Goal: Task Accomplishment & Management: Manage account settings

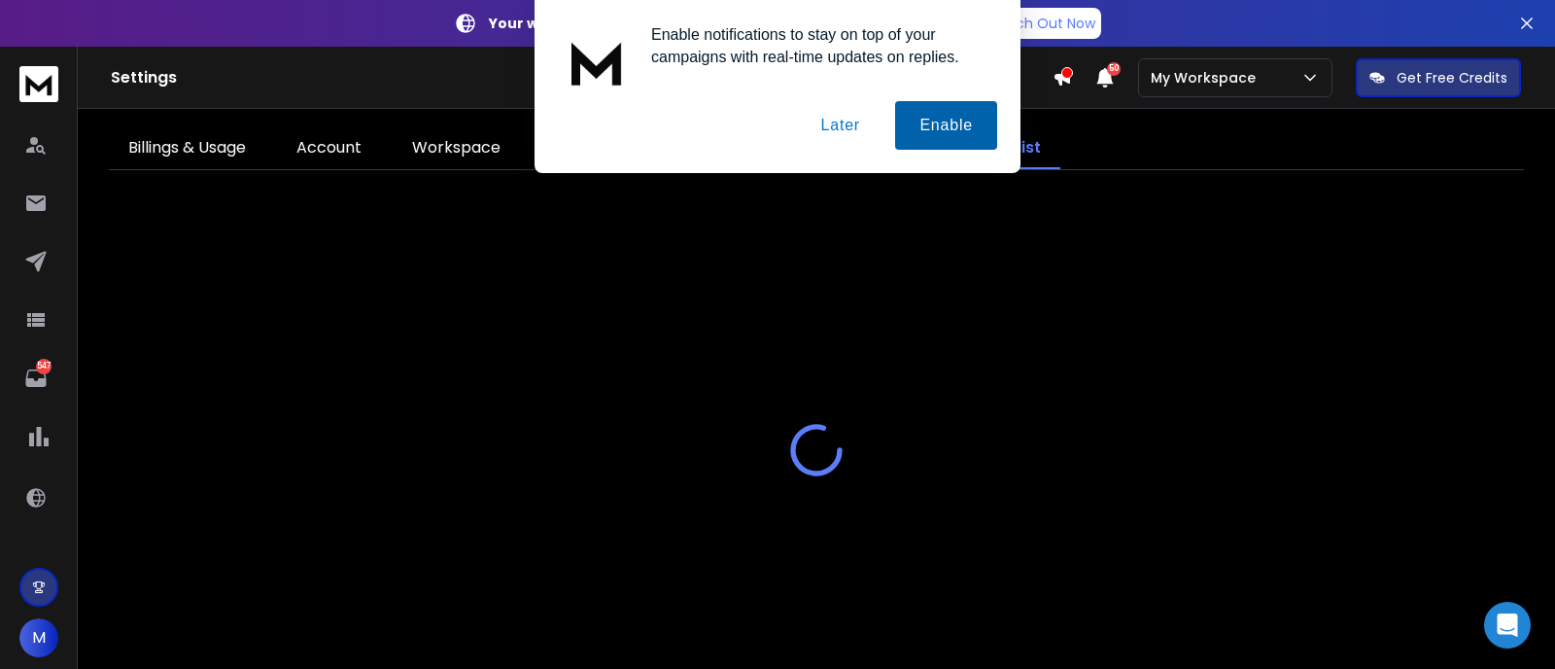
click at [952, 121] on button "Enable" at bounding box center [946, 125] width 102 height 49
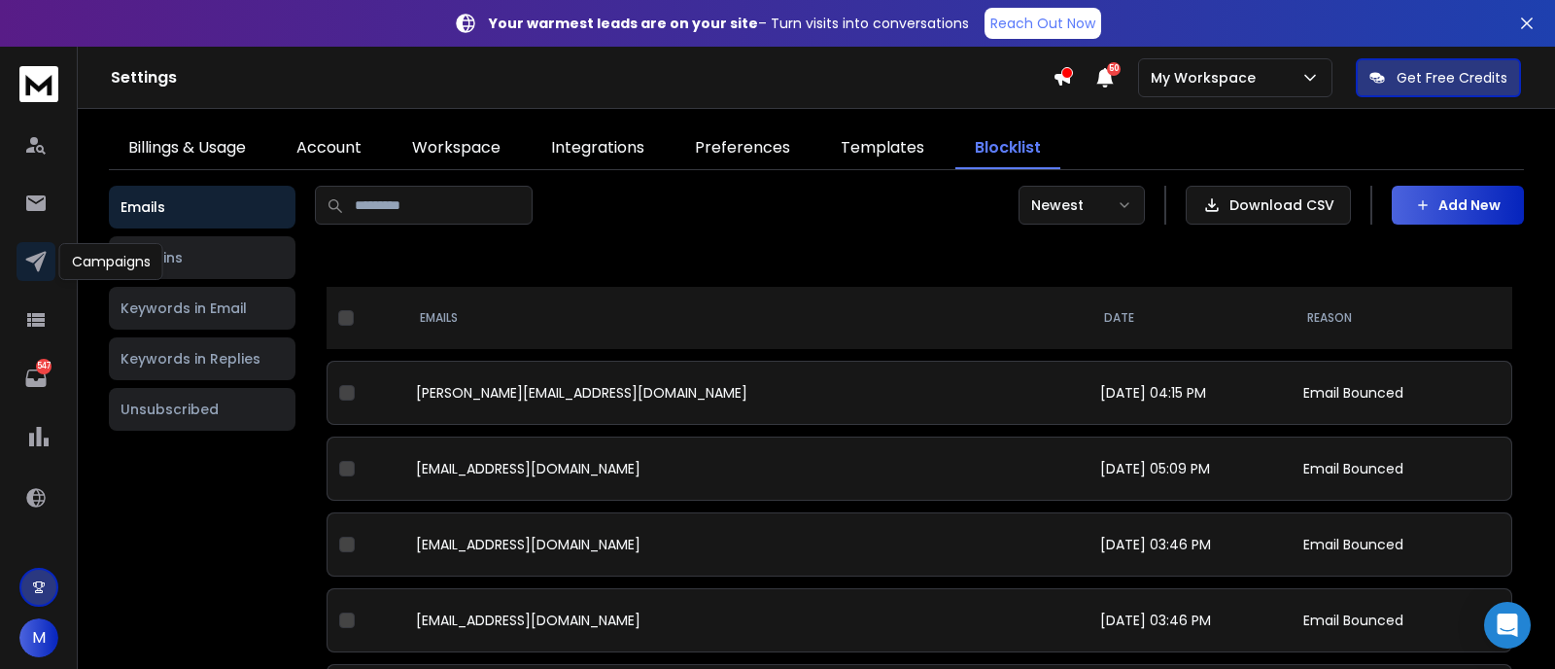
click at [43, 265] on icon at bounding box center [35, 261] width 23 height 23
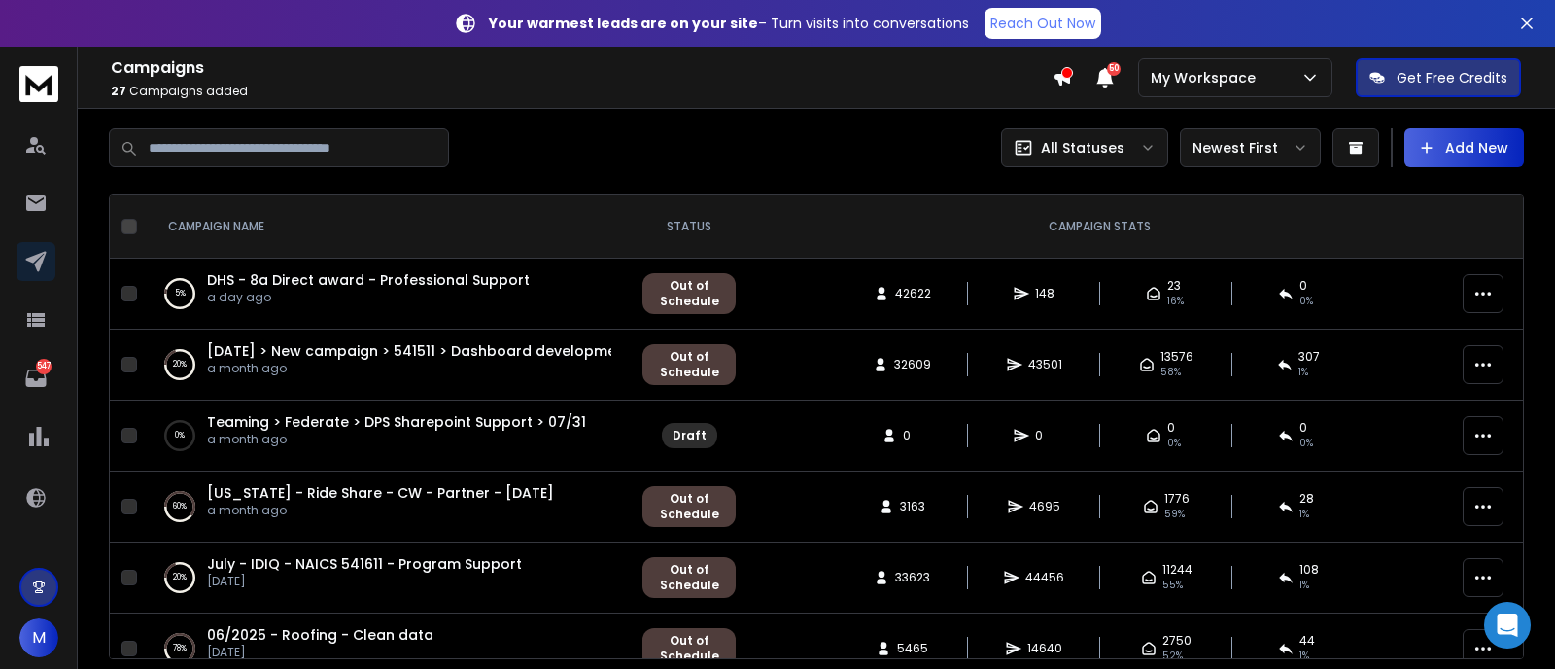
click at [467, 288] on span "DHS - 8a Direct award - Professional Support" at bounding box center [368, 279] width 323 height 19
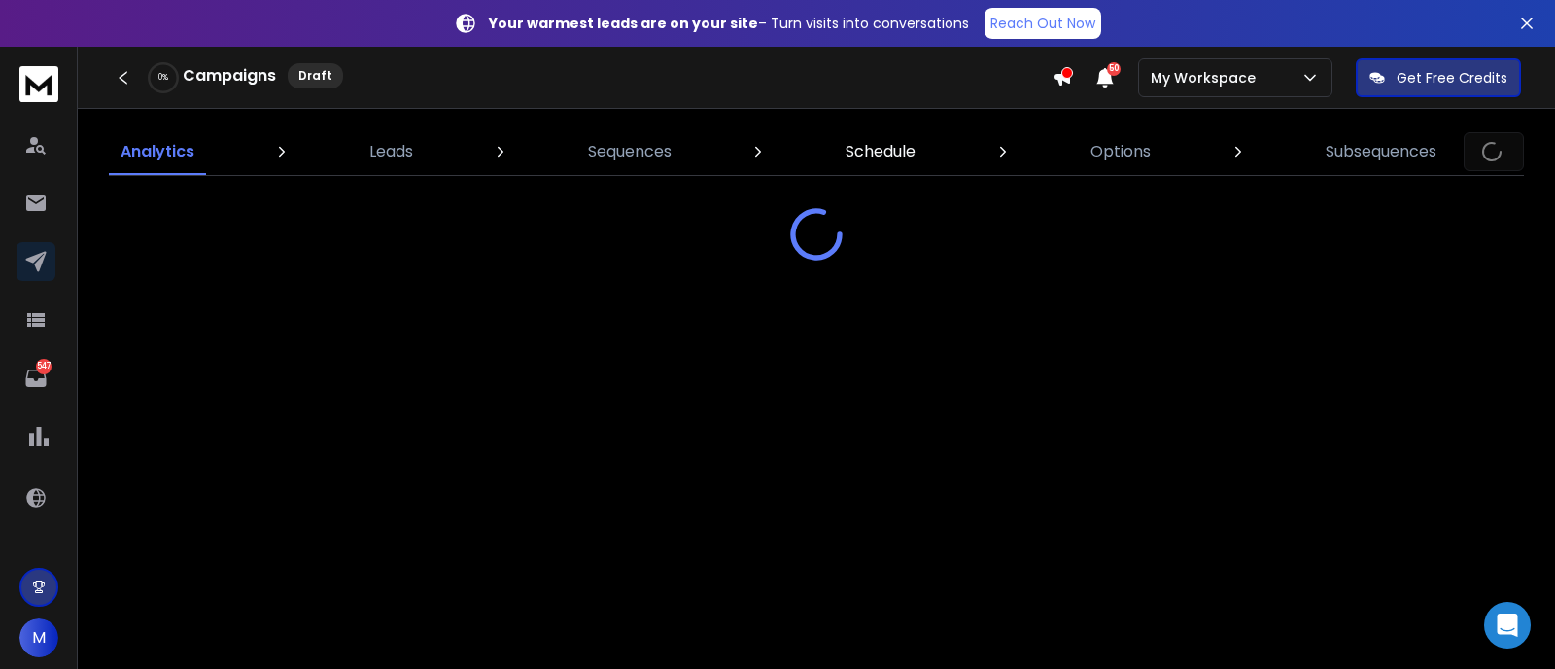
click at [839, 156] on link "Schedule" at bounding box center [880, 151] width 93 height 47
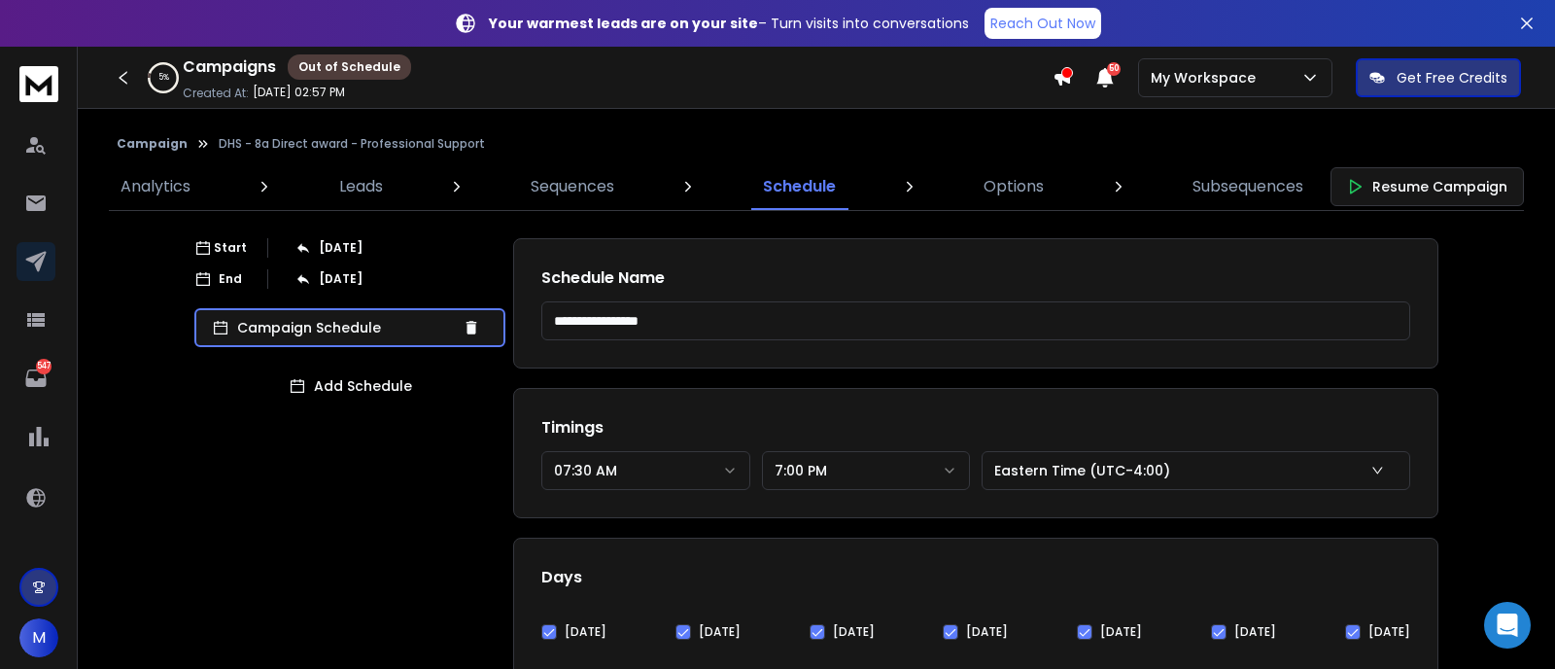
click at [361, 260] on div "Start [DATE] End [DATE]" at bounding box center [349, 263] width 311 height 51
click at [354, 272] on p "[DATE]" at bounding box center [341, 279] width 44 height 16
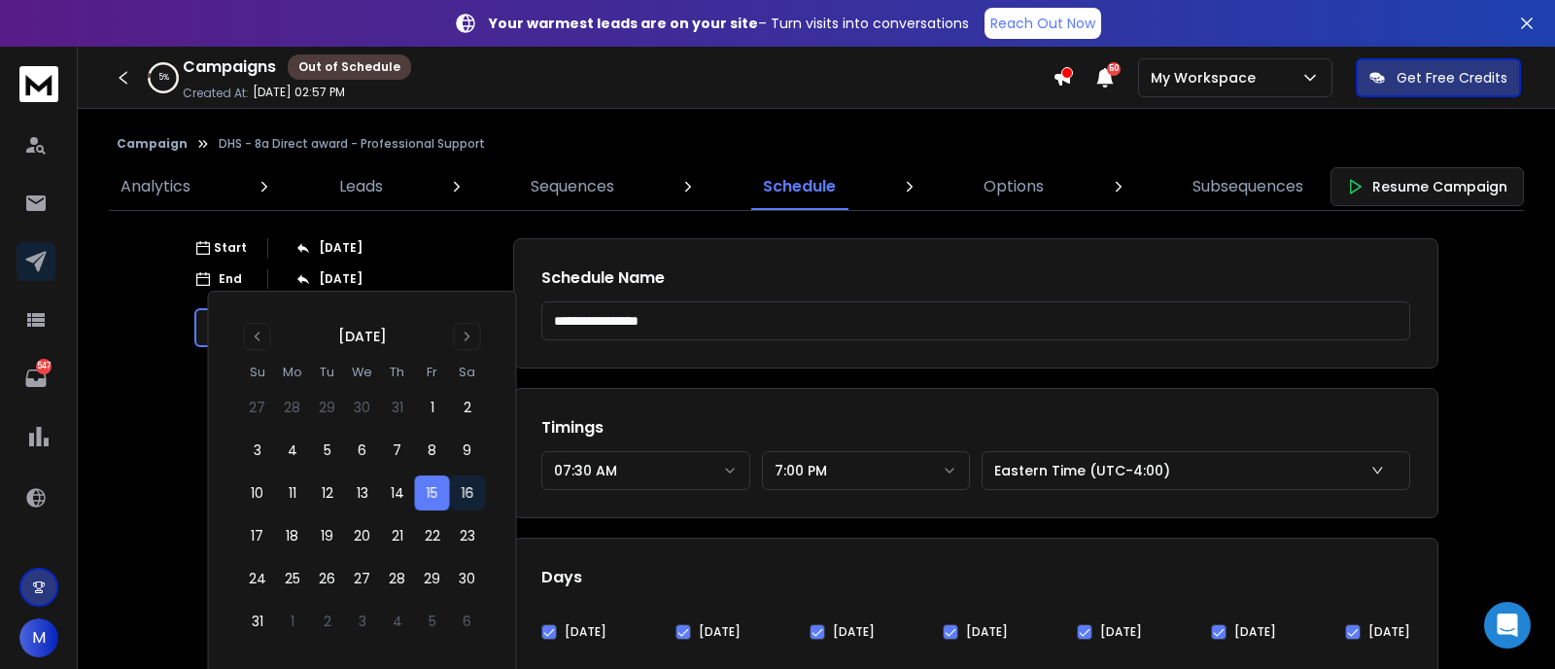
click at [467, 486] on button "16" at bounding box center [467, 492] width 35 height 35
click at [464, 337] on icon "Go to next month" at bounding box center [468, 336] width 16 height 16
click at [291, 494] on button "15" at bounding box center [292, 492] width 35 height 35
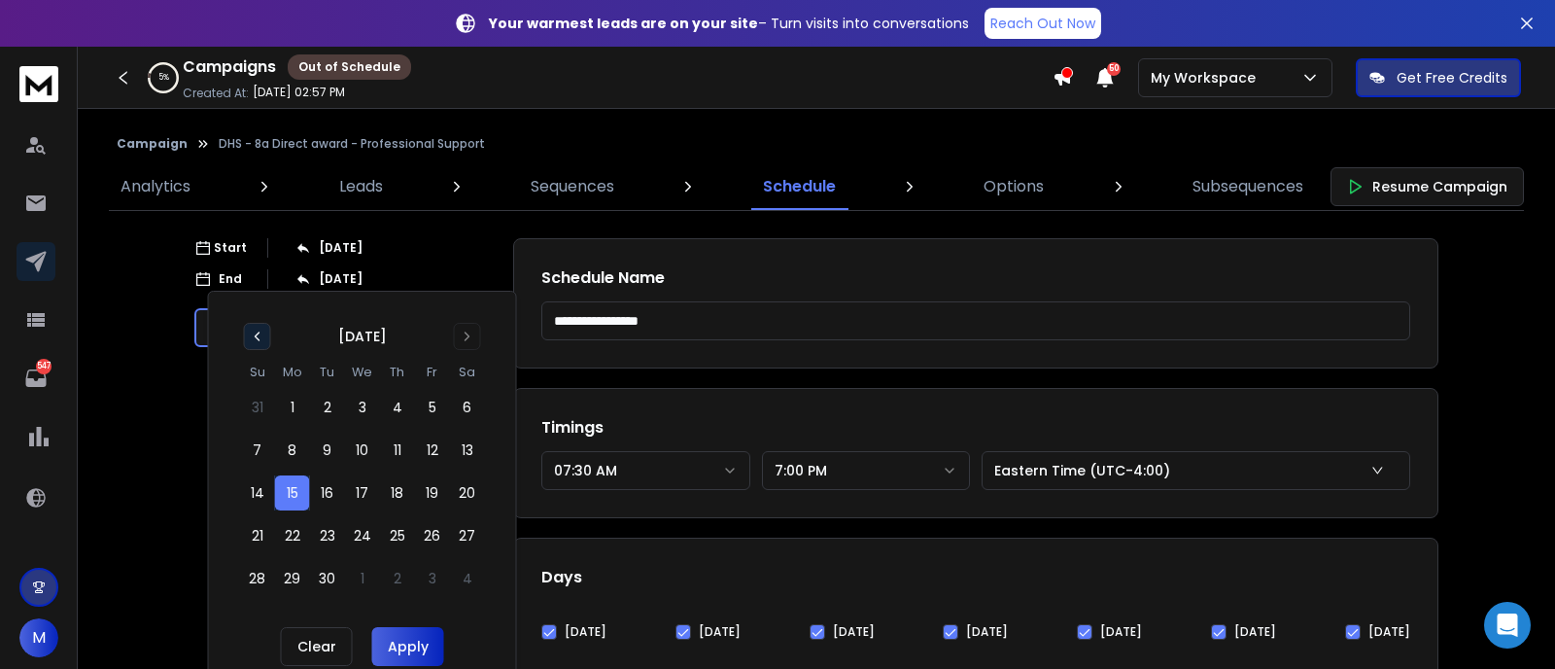
click at [252, 341] on icon "Go to previous month" at bounding box center [258, 336] width 16 height 16
click at [478, 491] on button "16" at bounding box center [467, 492] width 35 height 35
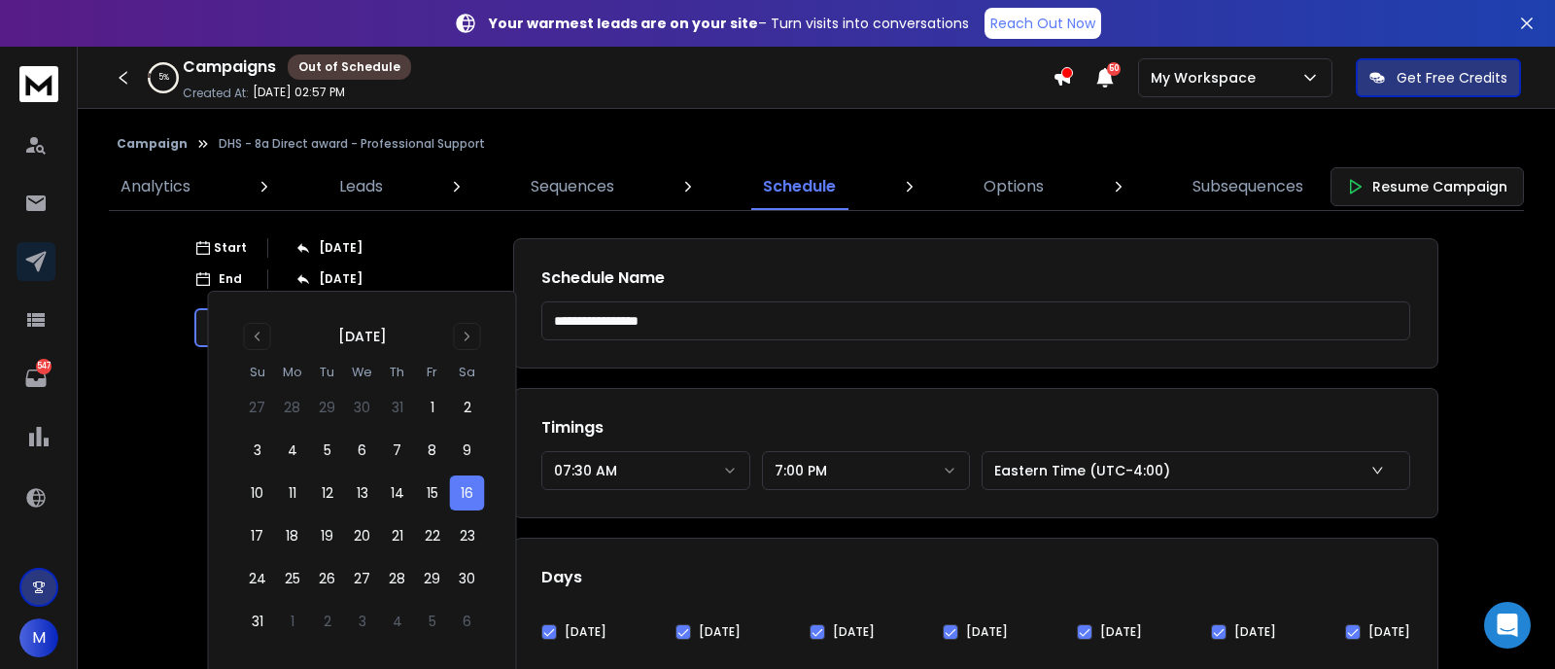
scroll to position [108, 0]
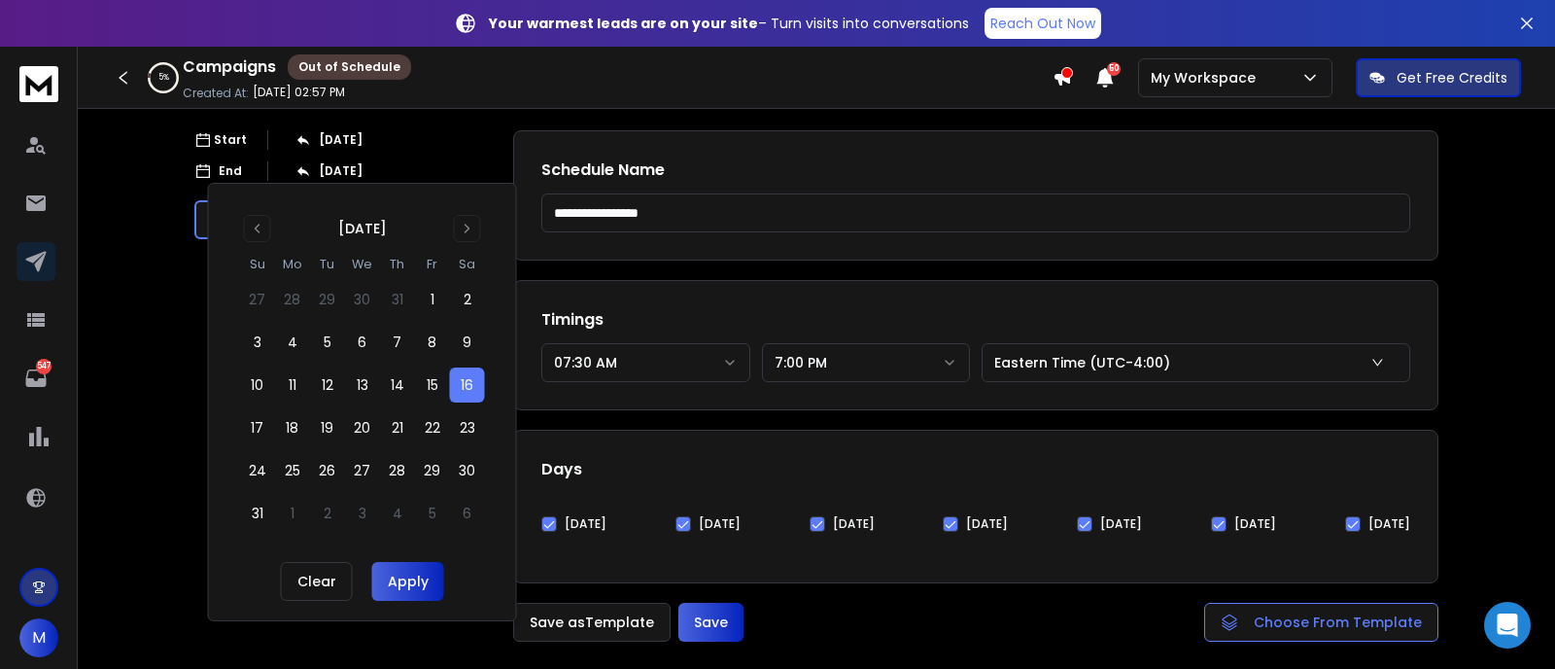
click at [412, 581] on button "Apply" at bounding box center [408, 581] width 72 height 39
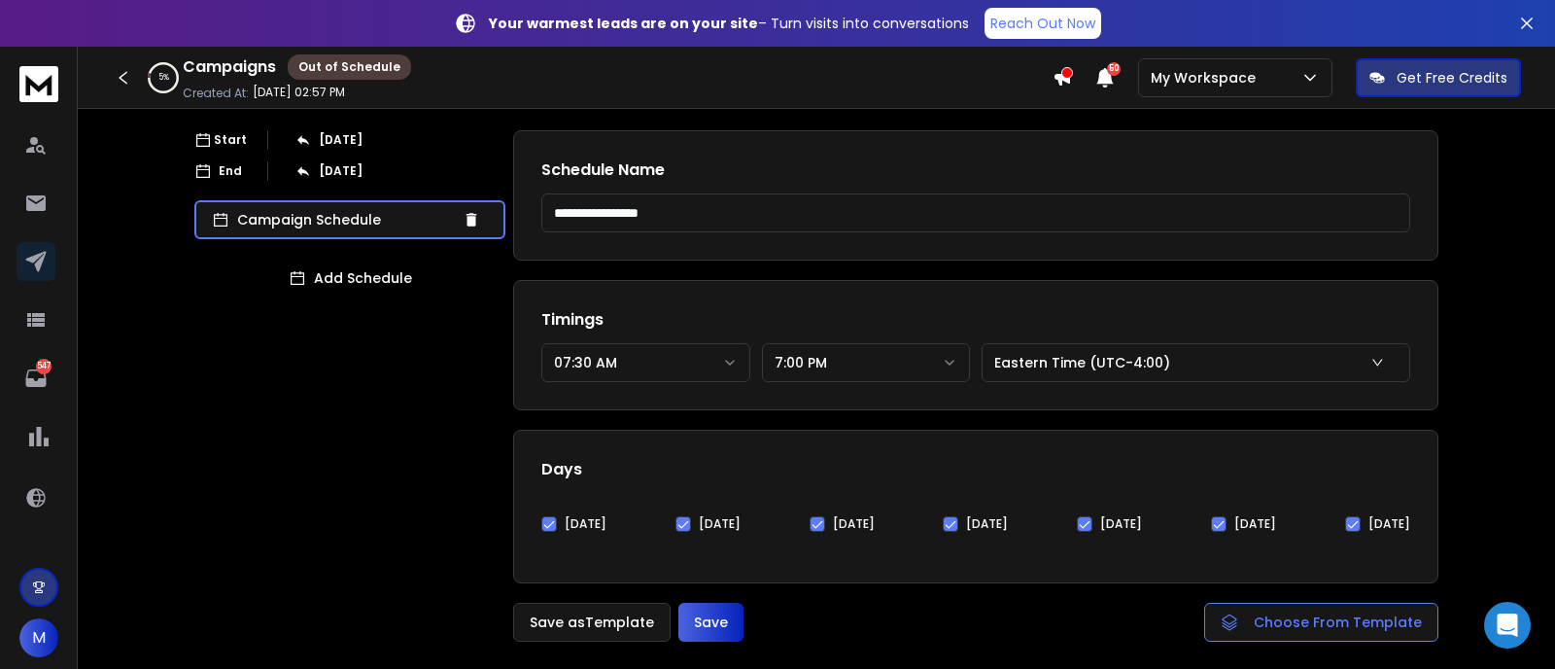
click at [358, 139] on p "[DATE]" at bounding box center [341, 140] width 44 height 16
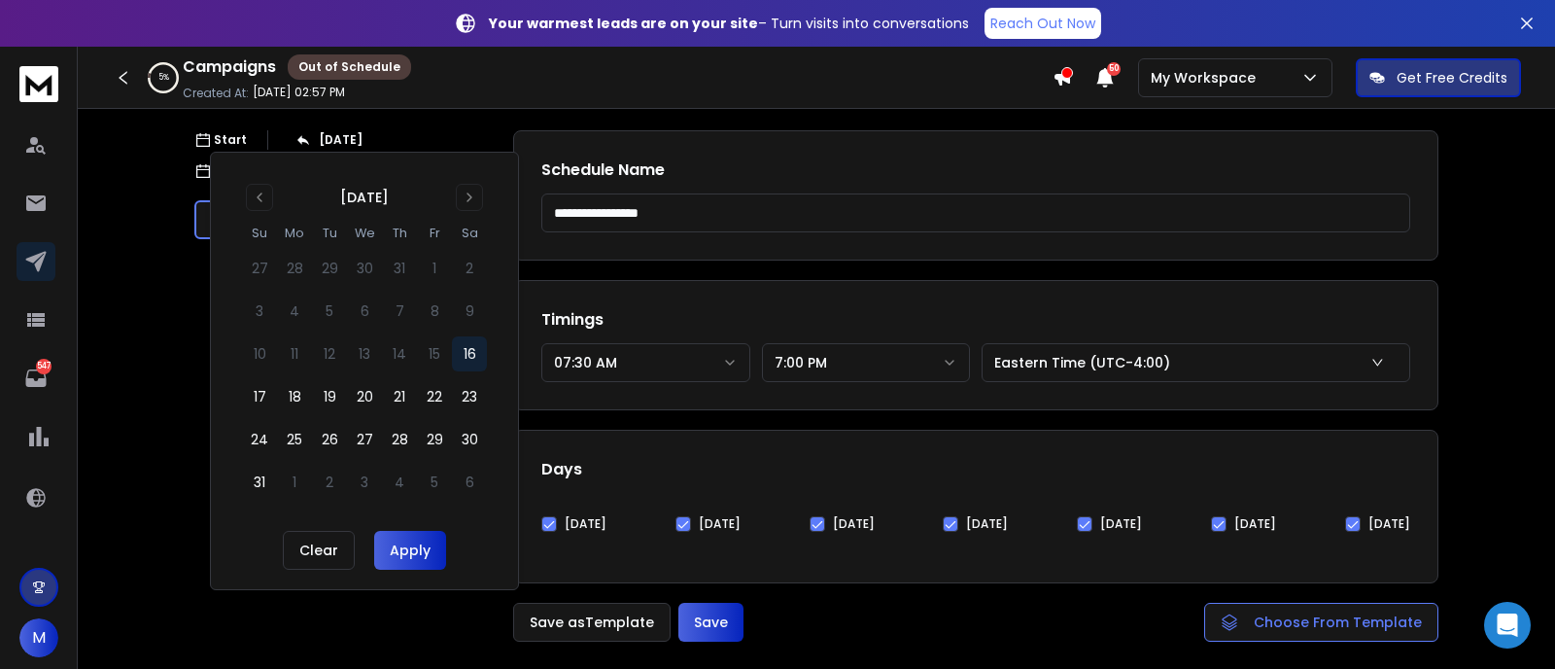
click at [471, 363] on button "16" at bounding box center [469, 353] width 35 height 35
click at [418, 554] on button "Apply" at bounding box center [410, 550] width 72 height 39
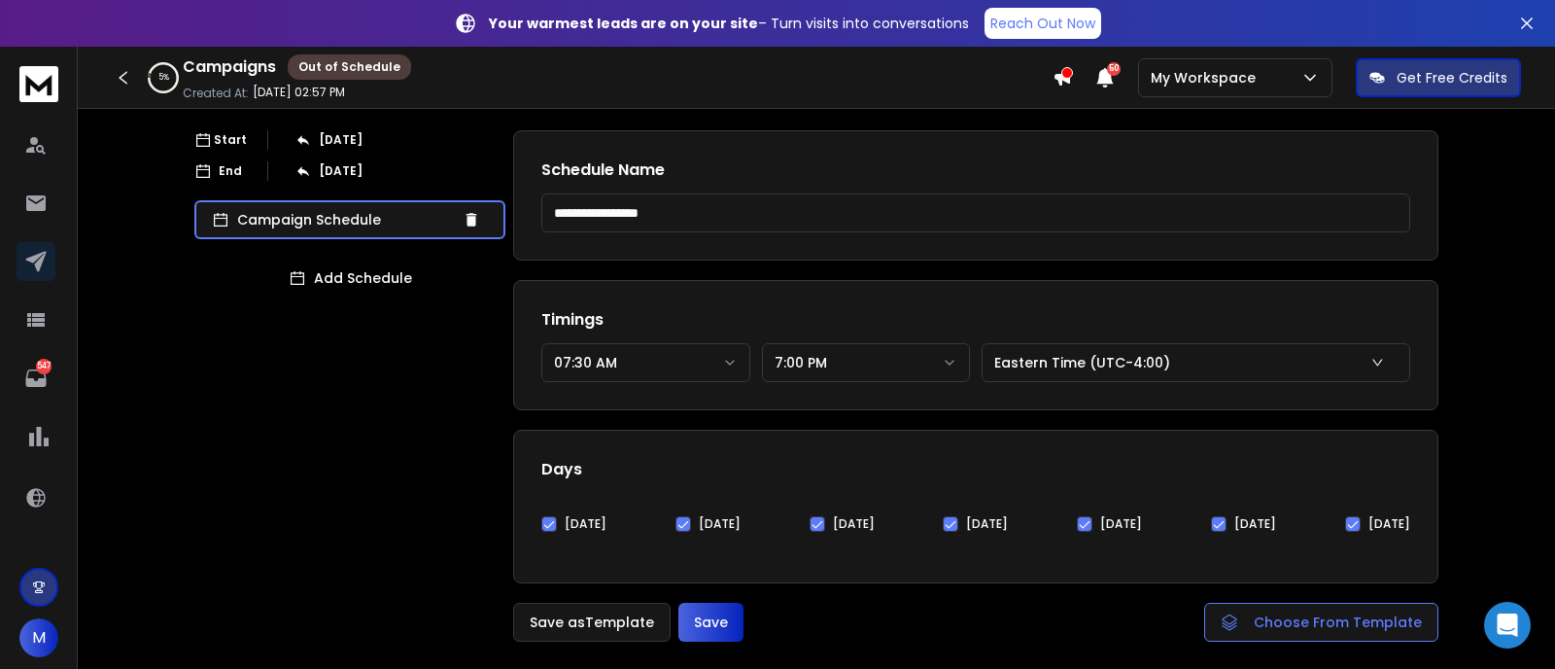
click at [362, 171] on p "[DATE]" at bounding box center [341, 171] width 44 height 16
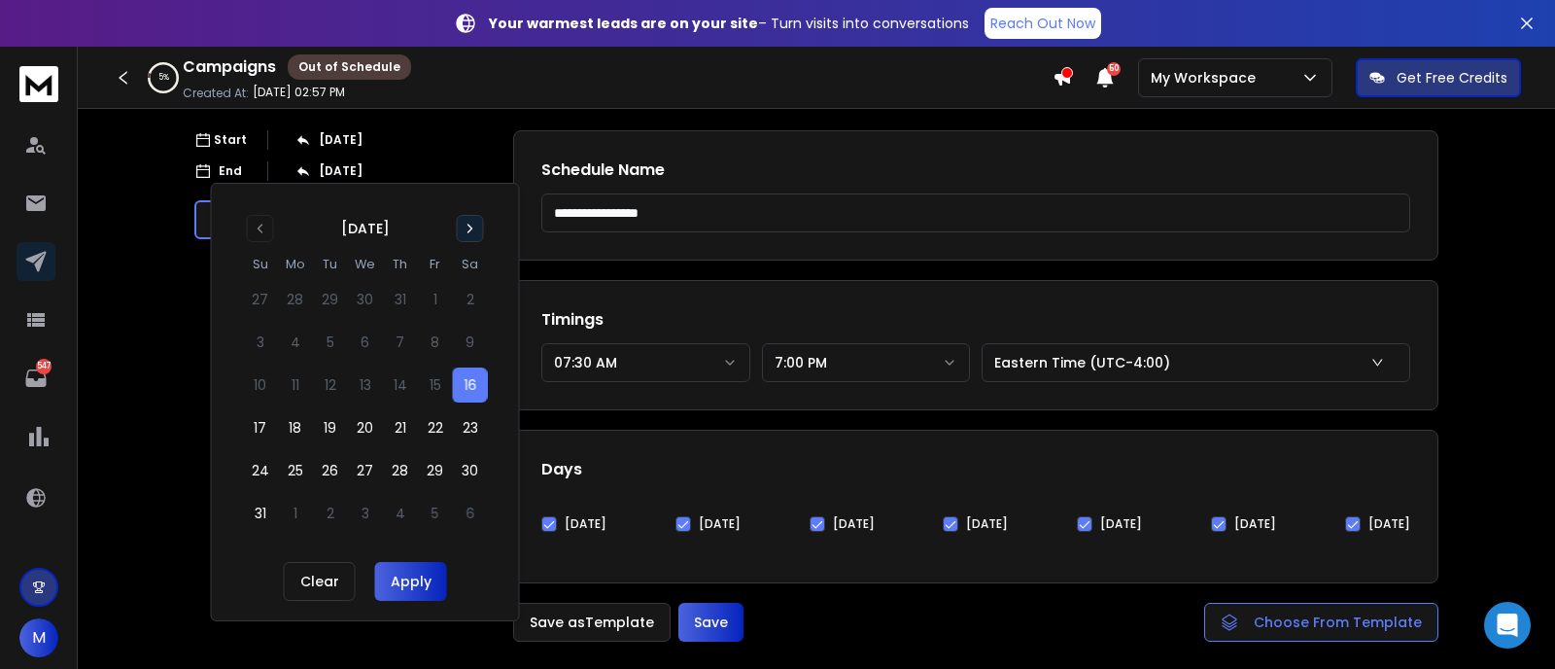
click at [478, 226] on button "Go to next month" at bounding box center [470, 228] width 27 height 27
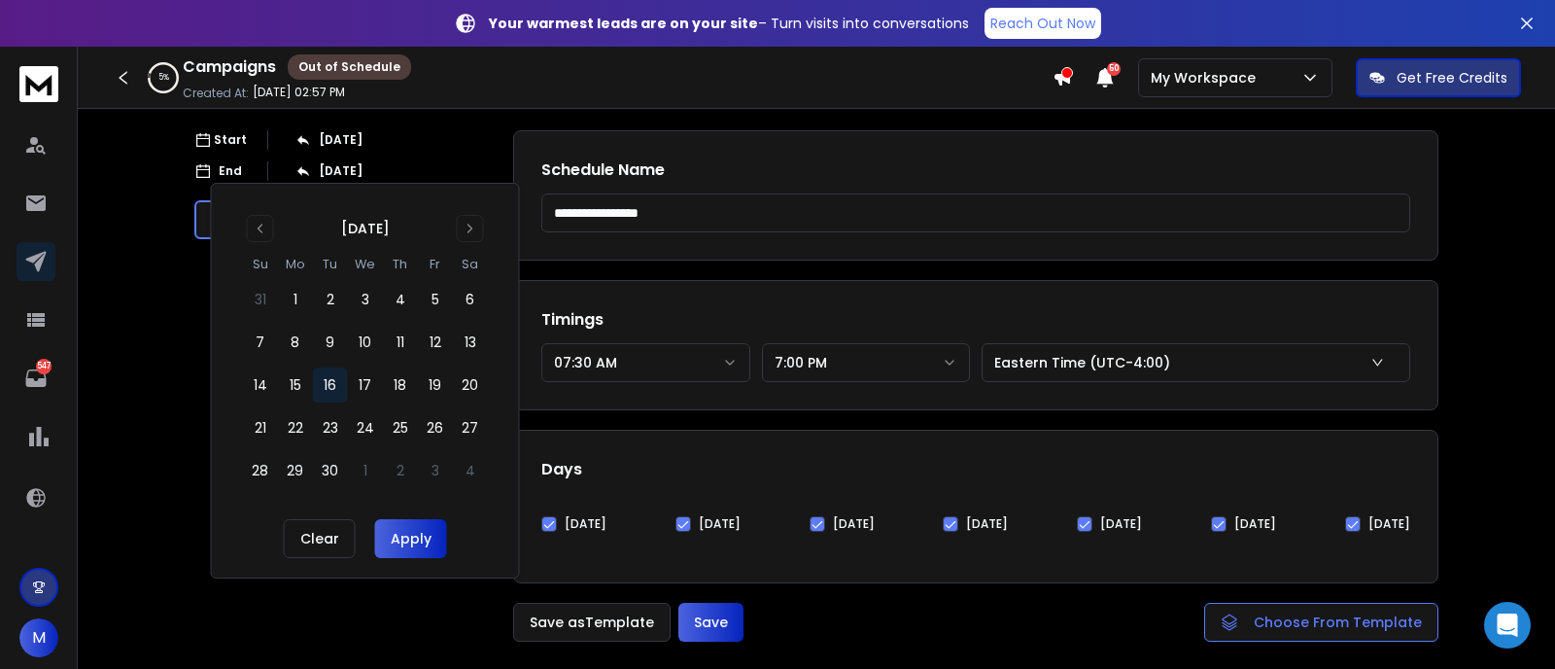
click at [331, 385] on button "16" at bounding box center [330, 384] width 35 height 35
click at [291, 387] on button "15" at bounding box center [295, 384] width 35 height 35
click at [407, 537] on button "Apply" at bounding box center [411, 538] width 72 height 39
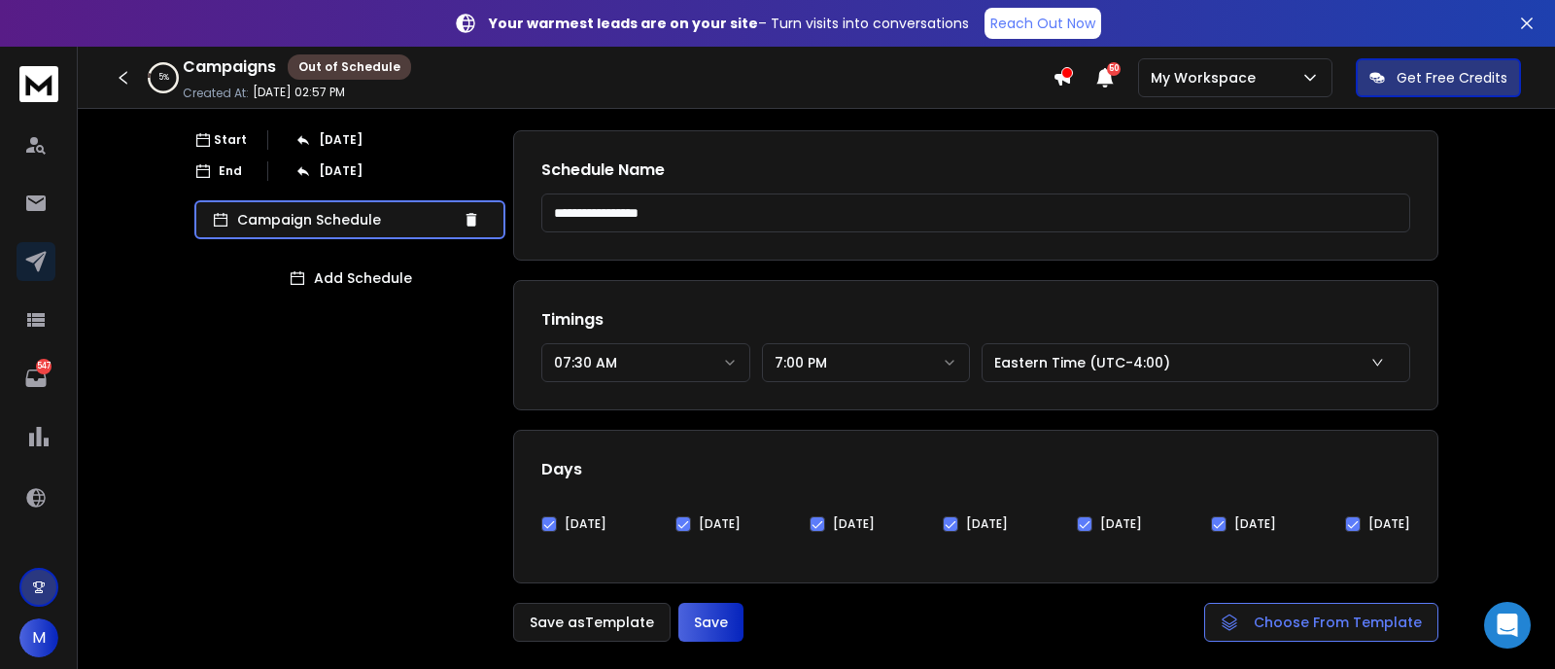
scroll to position [0, 0]
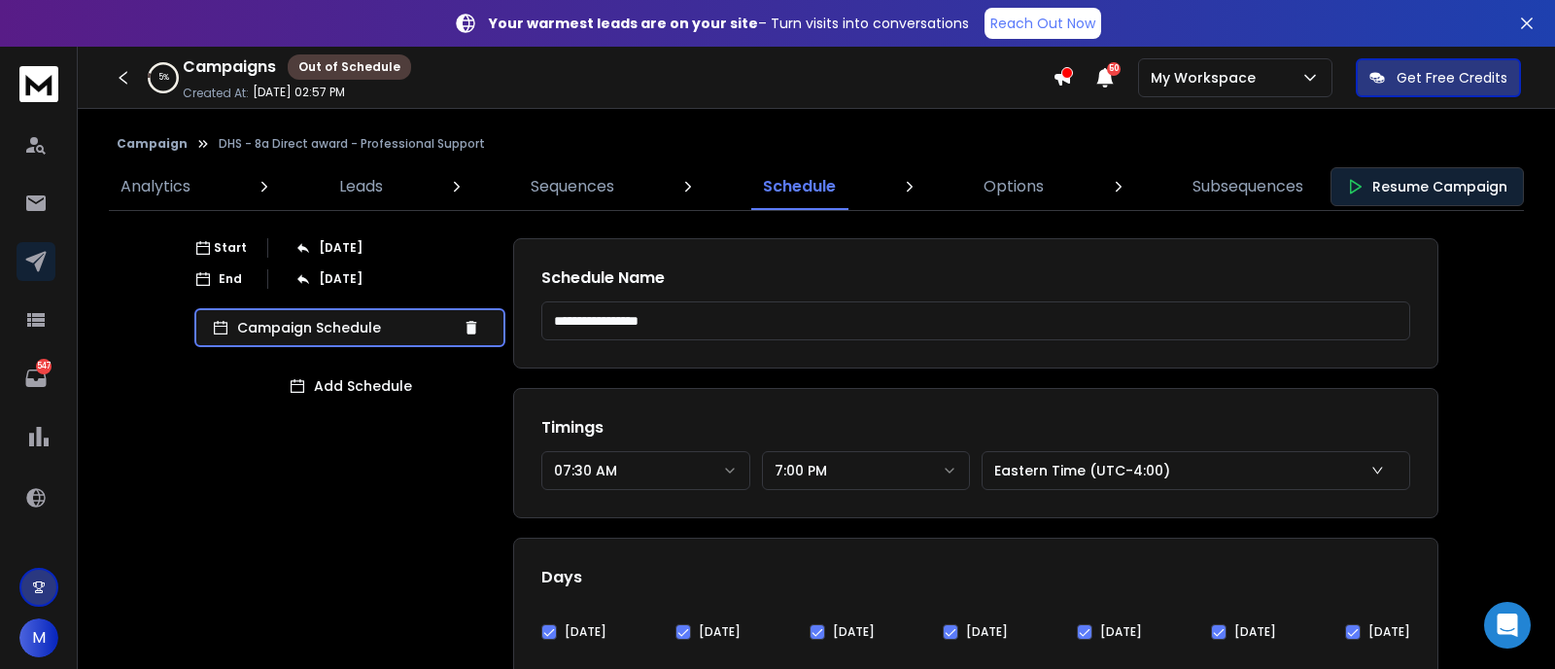
click at [1443, 200] on button "Resume Campaign" at bounding box center [1426, 186] width 193 height 39
click at [362, 249] on p "[DATE]" at bounding box center [341, 248] width 44 height 16
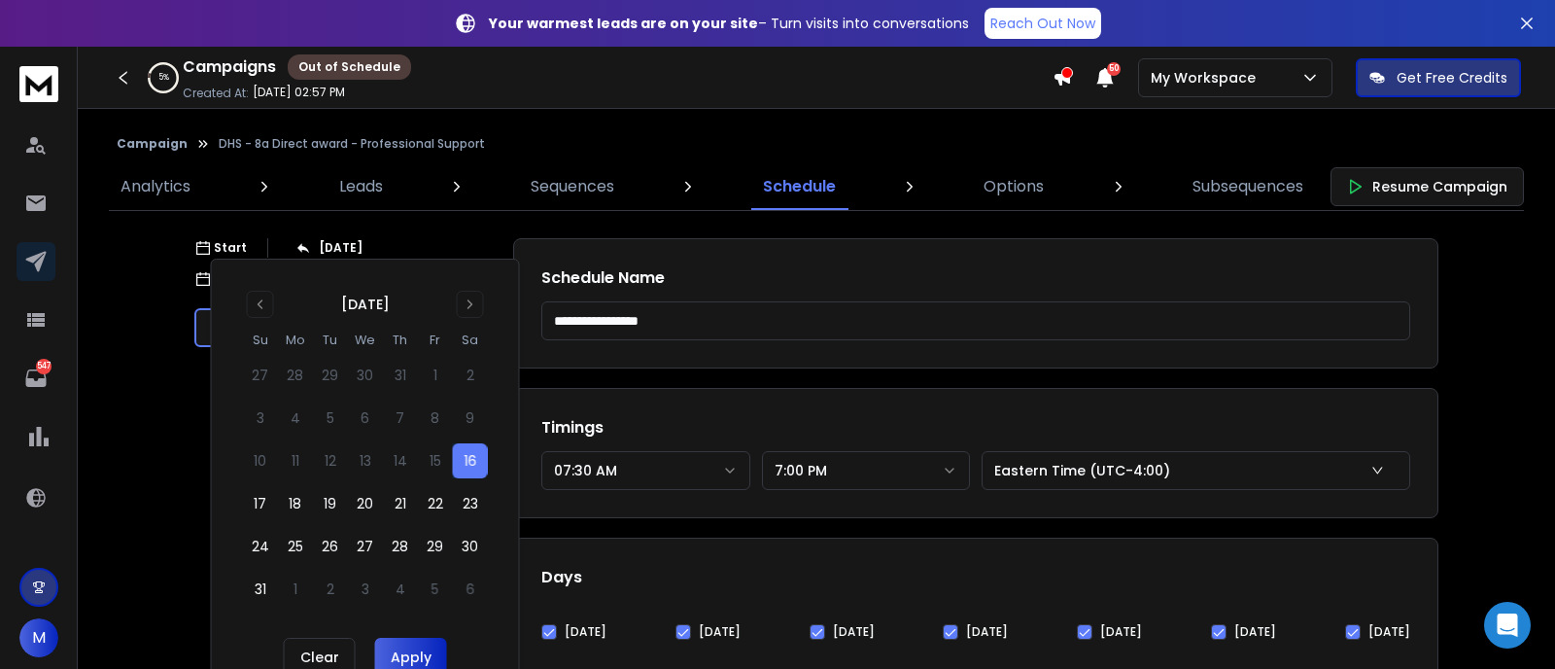
scroll to position [1, 0]
click at [269, 502] on button "17" at bounding box center [260, 503] width 35 height 35
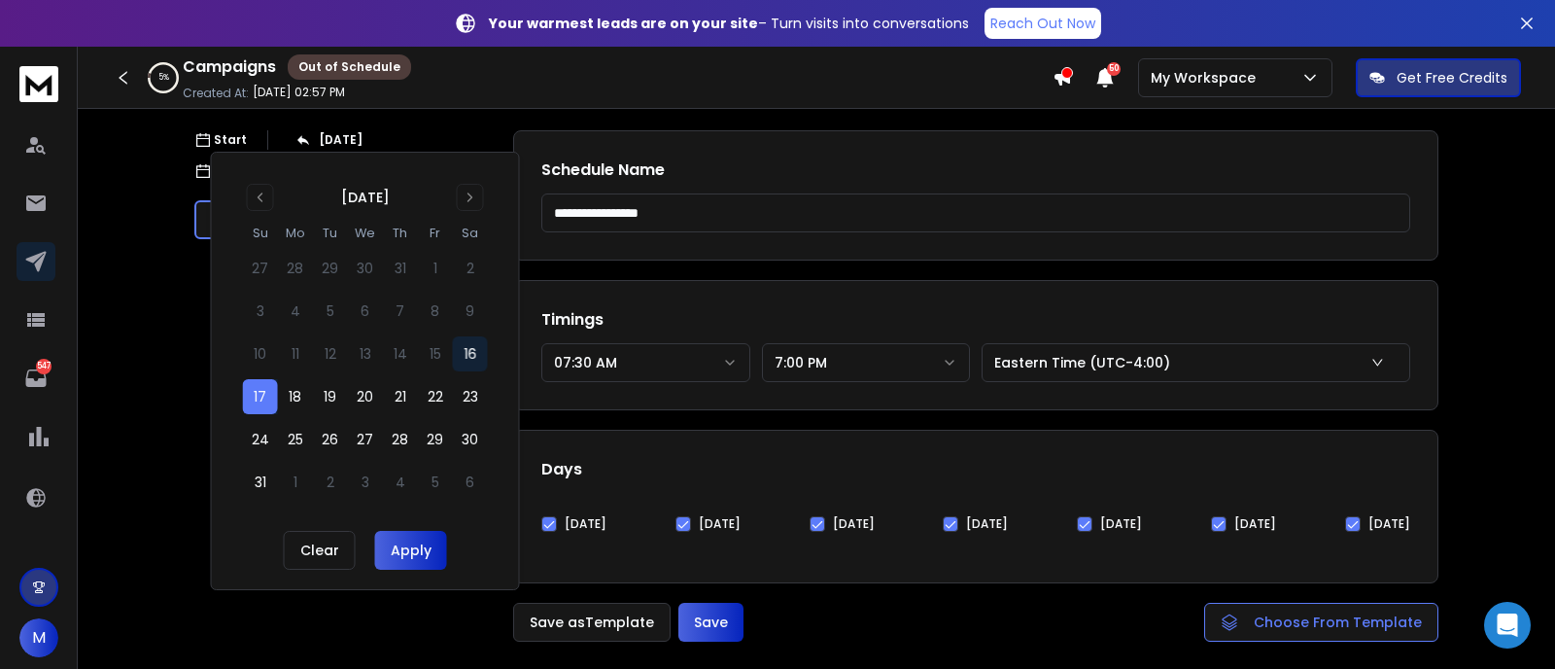
click at [416, 553] on button "Apply" at bounding box center [411, 550] width 72 height 39
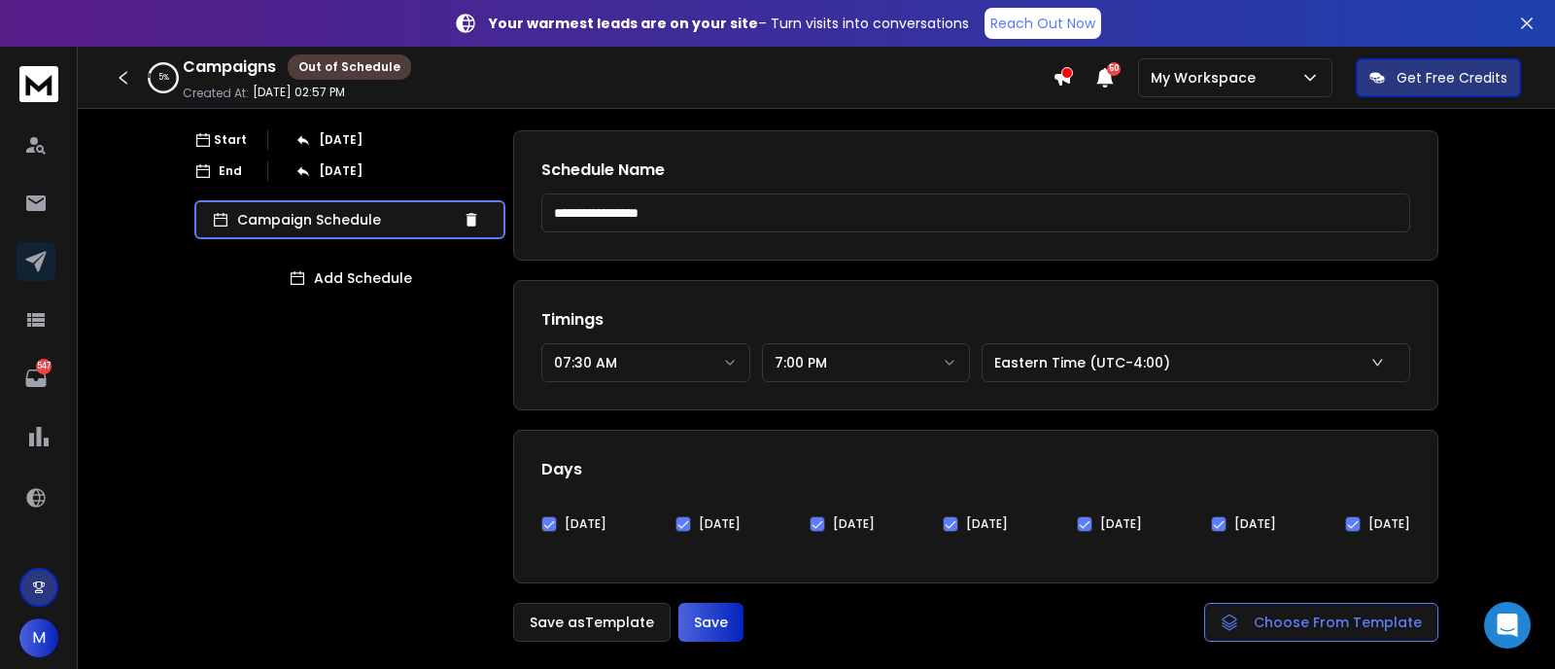
scroll to position [0, 0]
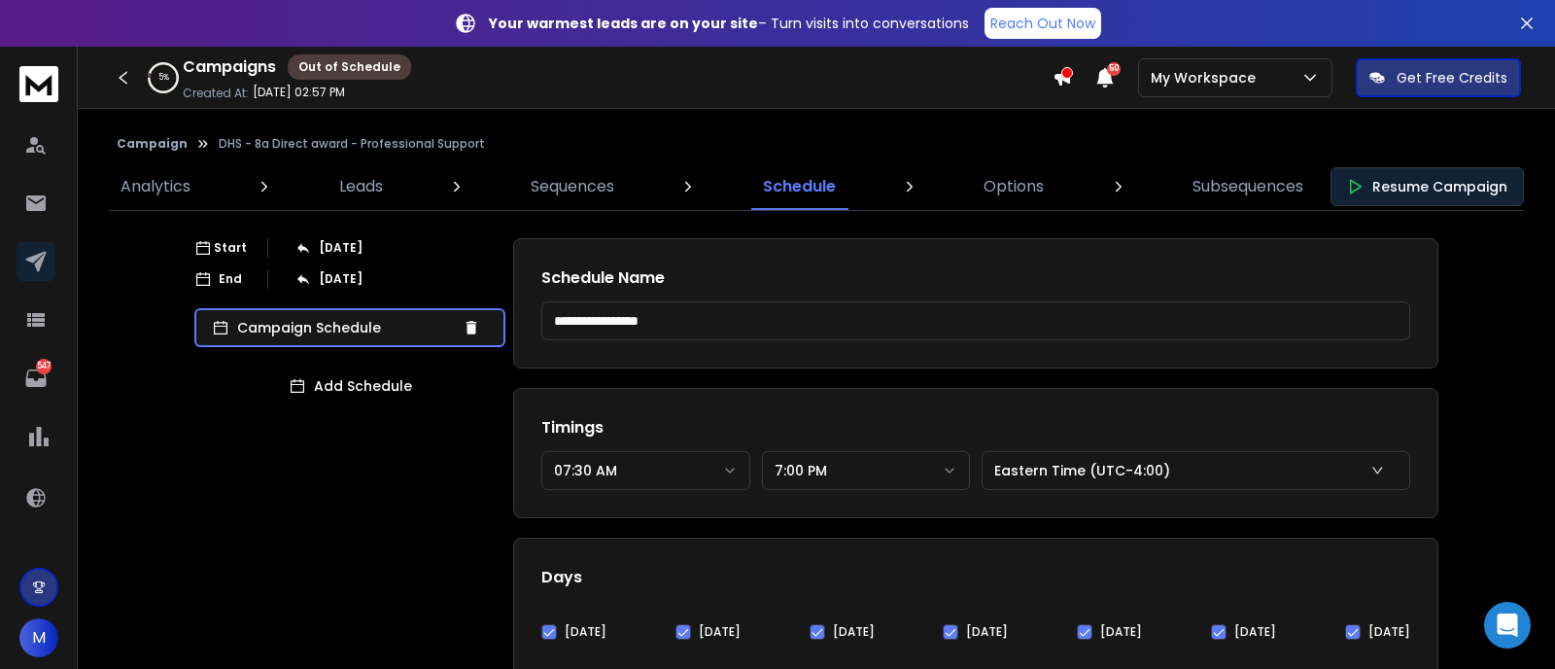
click at [1411, 195] on button "Resume Campaign" at bounding box center [1426, 186] width 193 height 39
click at [341, 246] on p "[DATE]" at bounding box center [341, 248] width 44 height 16
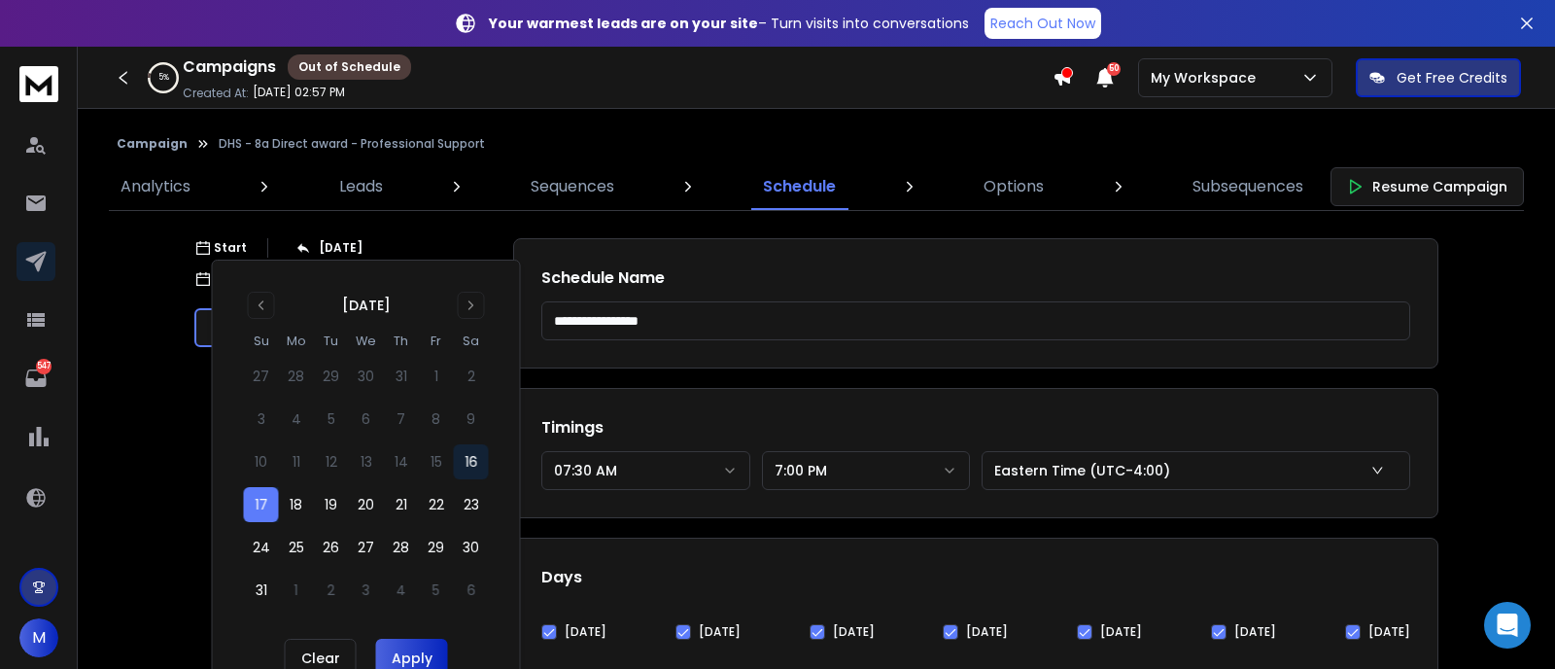
click at [479, 464] on button "16" at bounding box center [471, 461] width 35 height 35
click at [469, 305] on icon "Go to next month" at bounding box center [472, 305] width 16 height 16
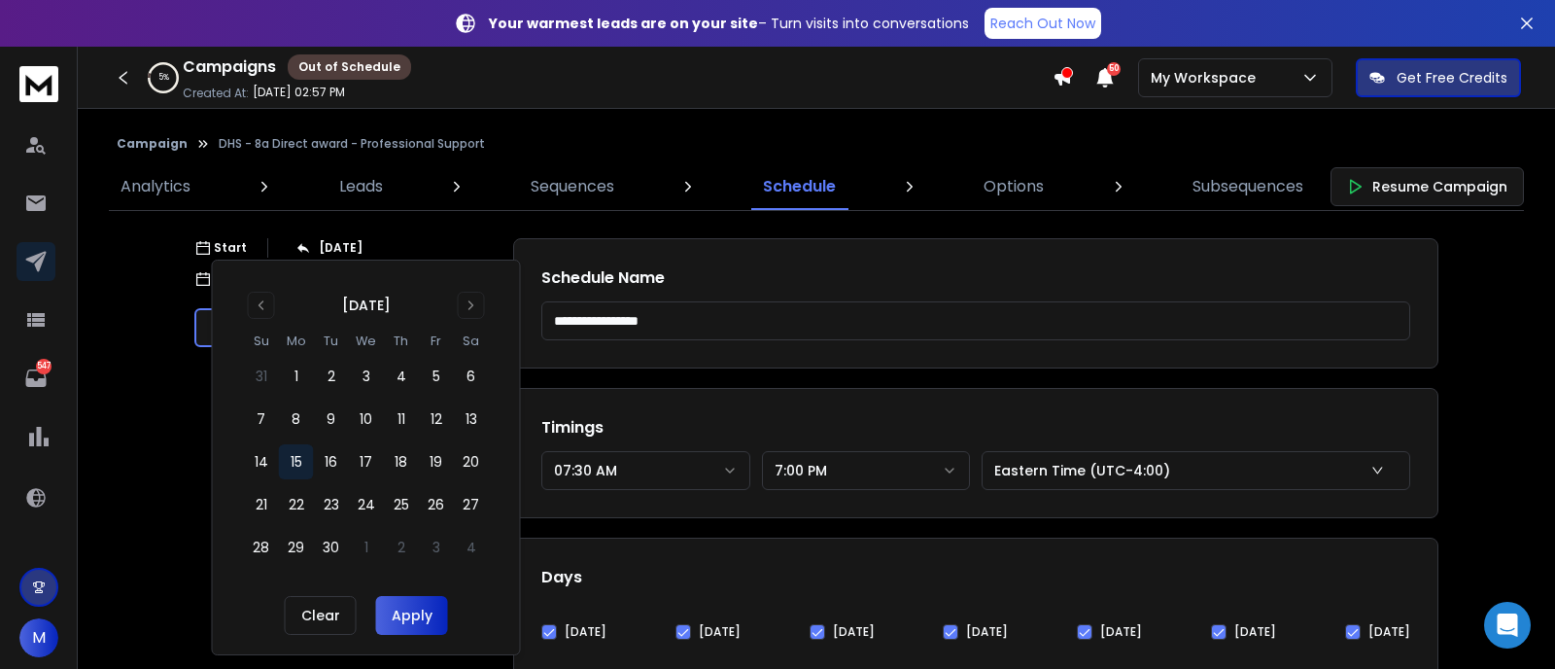
click at [295, 461] on button "15" at bounding box center [296, 461] width 35 height 35
click at [418, 604] on button "Apply" at bounding box center [412, 615] width 72 height 39
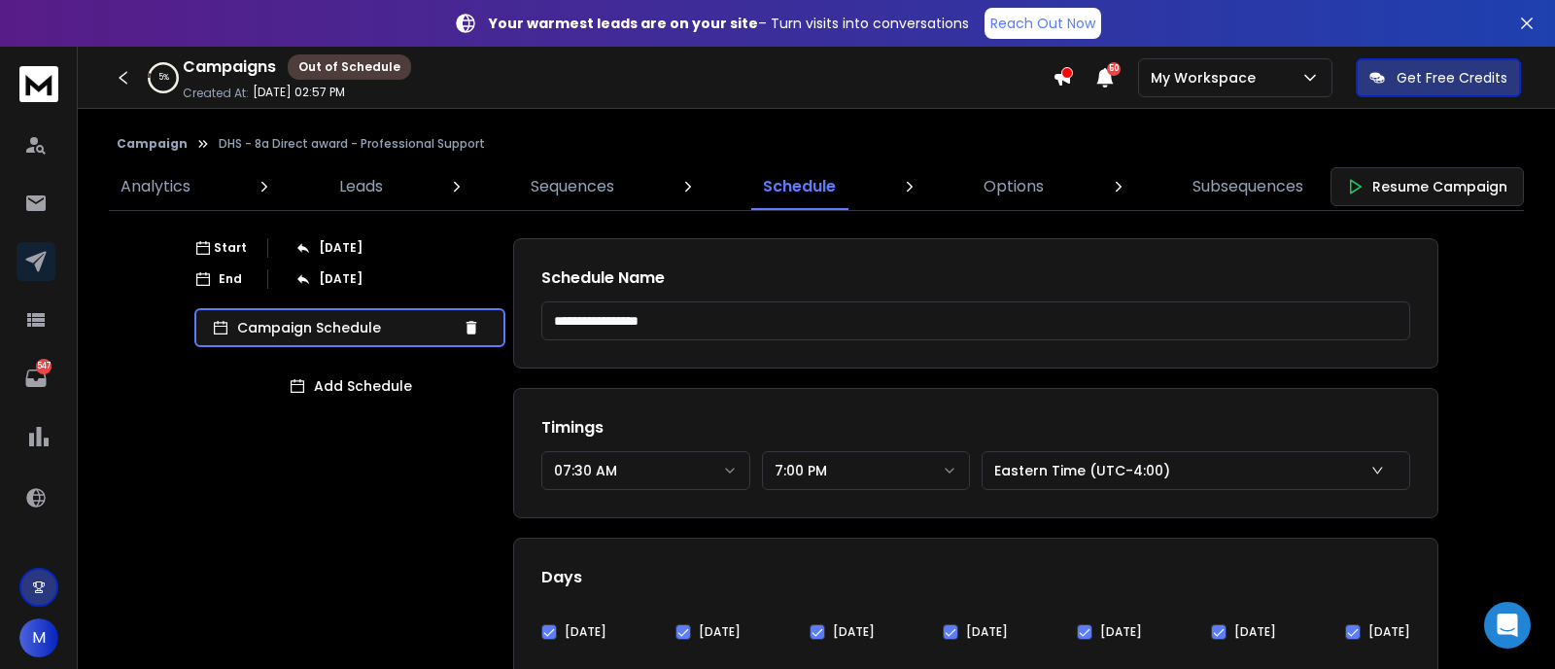
click at [362, 250] on p "[DATE]" at bounding box center [341, 248] width 44 height 16
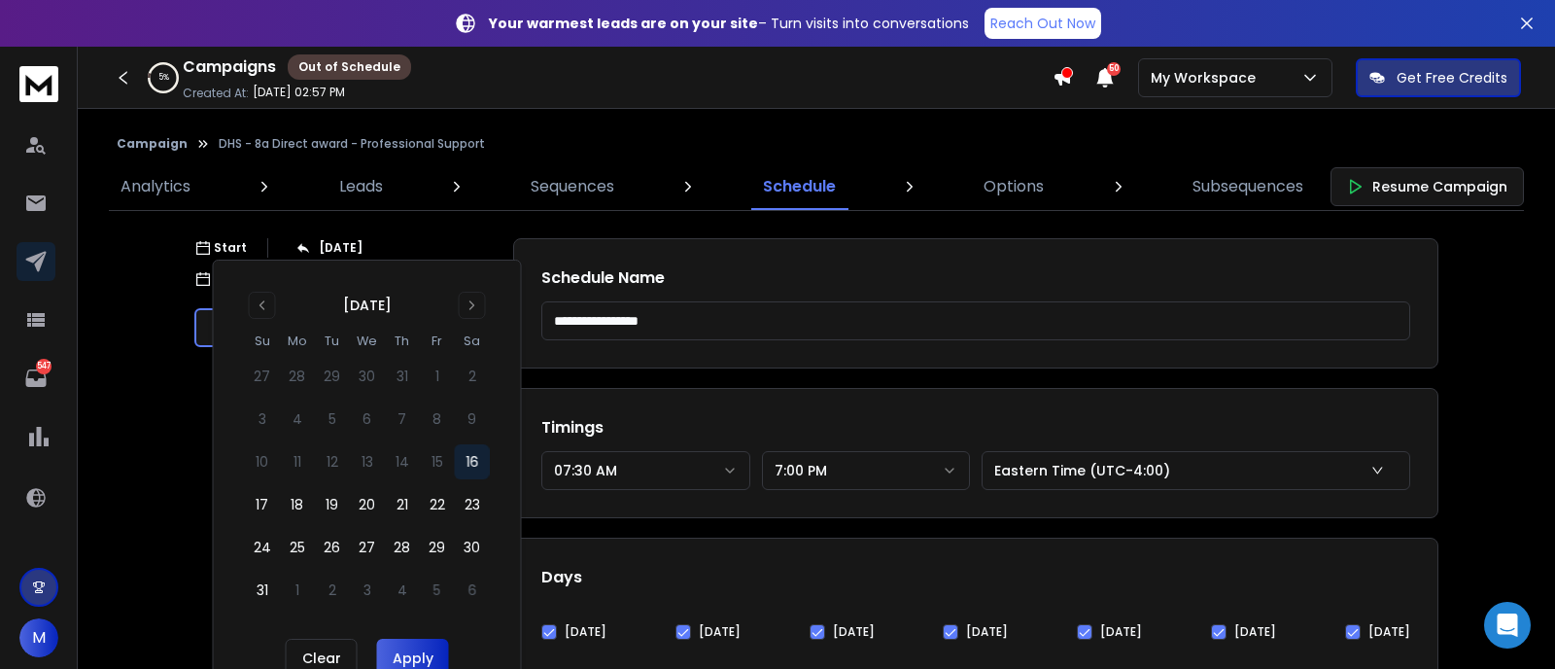
click at [469, 459] on button "16" at bounding box center [472, 461] width 35 height 35
click at [427, 648] on button "Apply" at bounding box center [413, 657] width 72 height 39
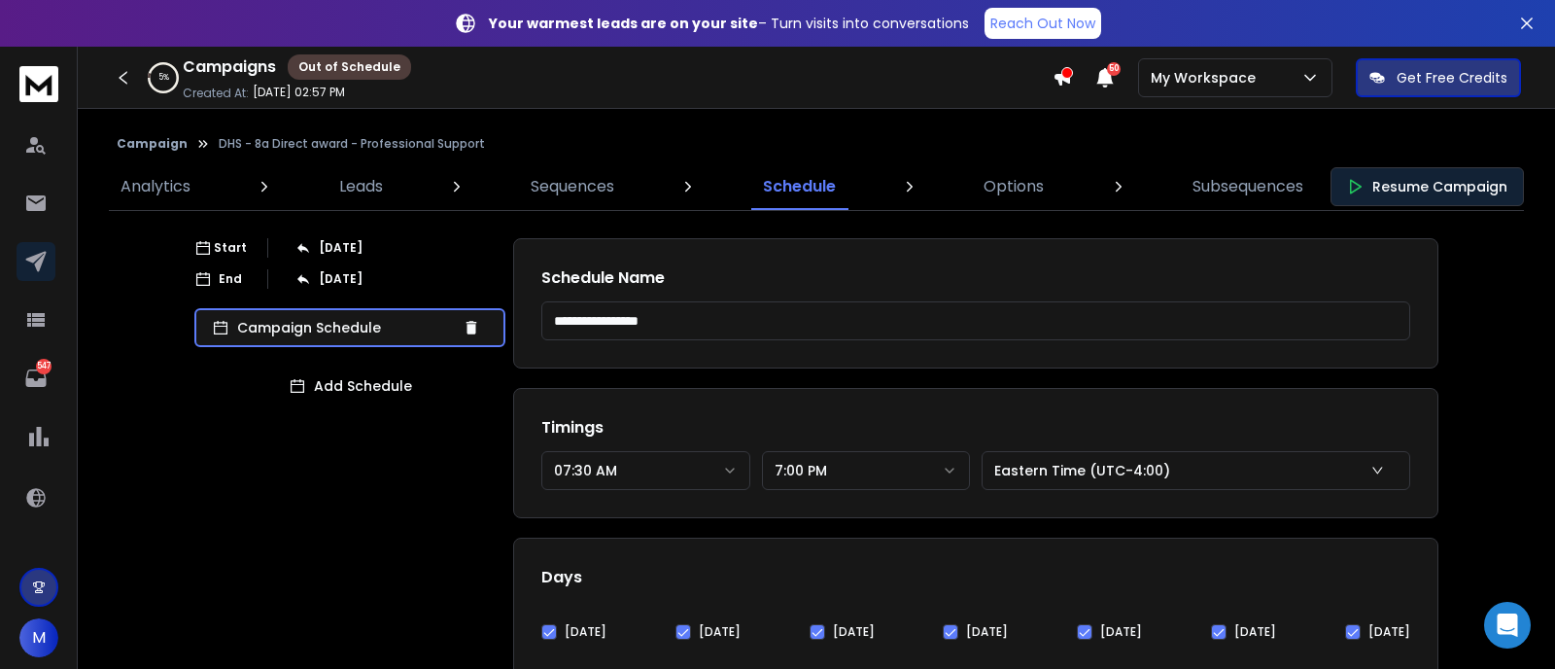
click at [1371, 190] on button "Resume Campaign" at bounding box center [1426, 186] width 193 height 39
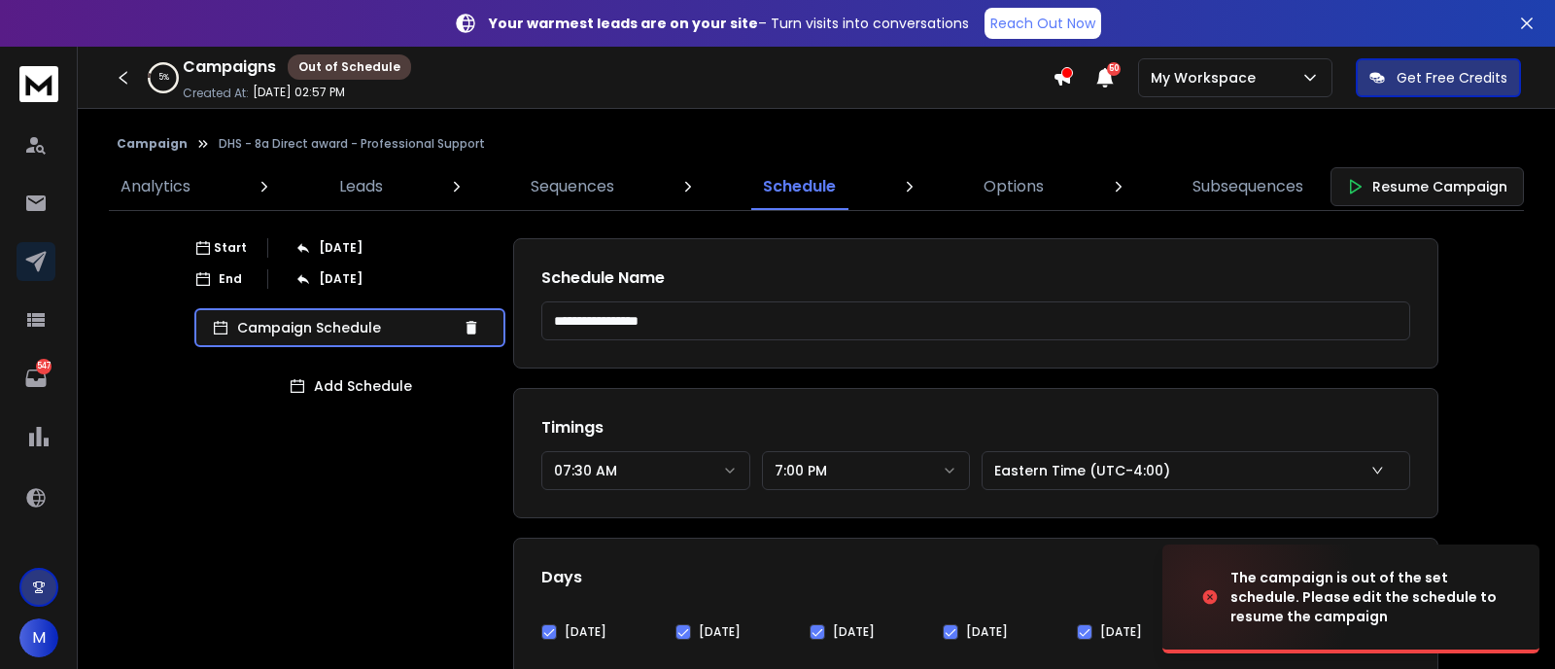
click at [529, 113] on div "**********" at bounding box center [816, 443] width 1477 height 668
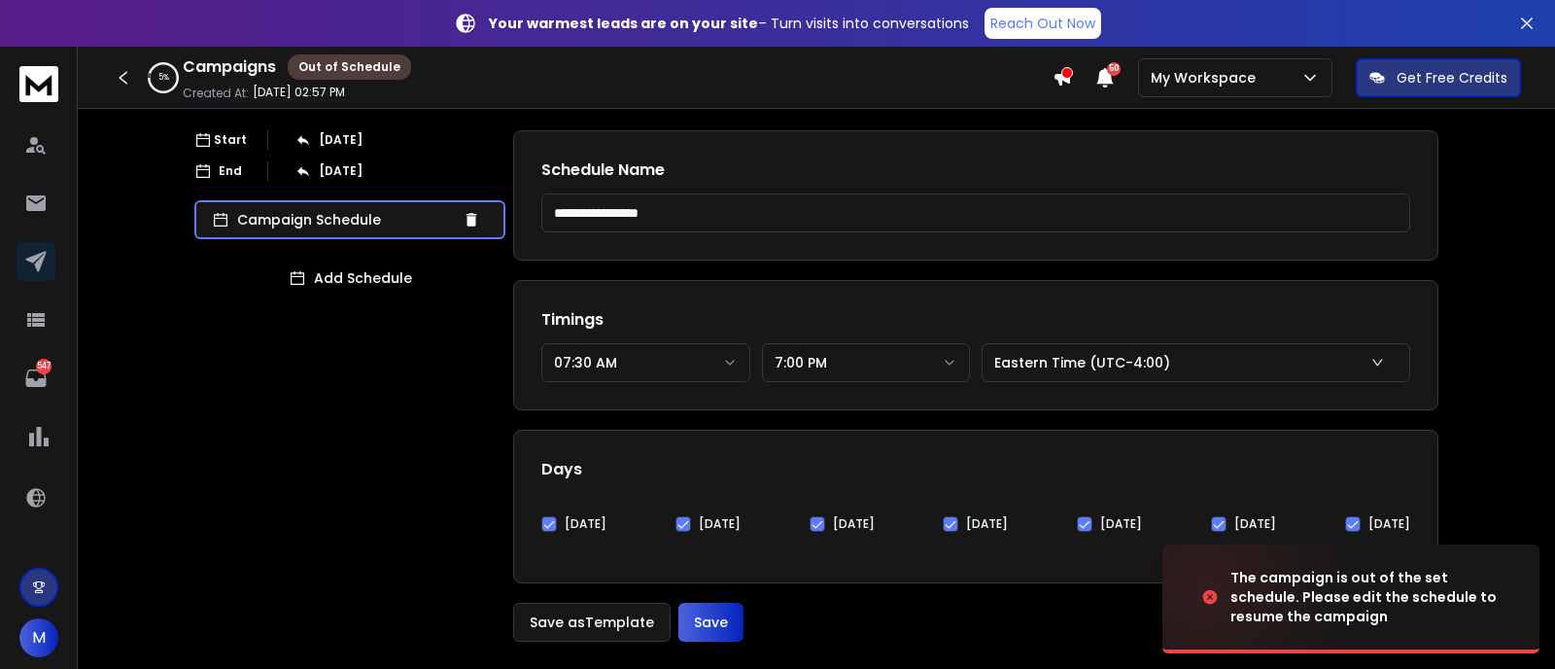
click at [730, 618] on button "Save" at bounding box center [710, 622] width 65 height 39
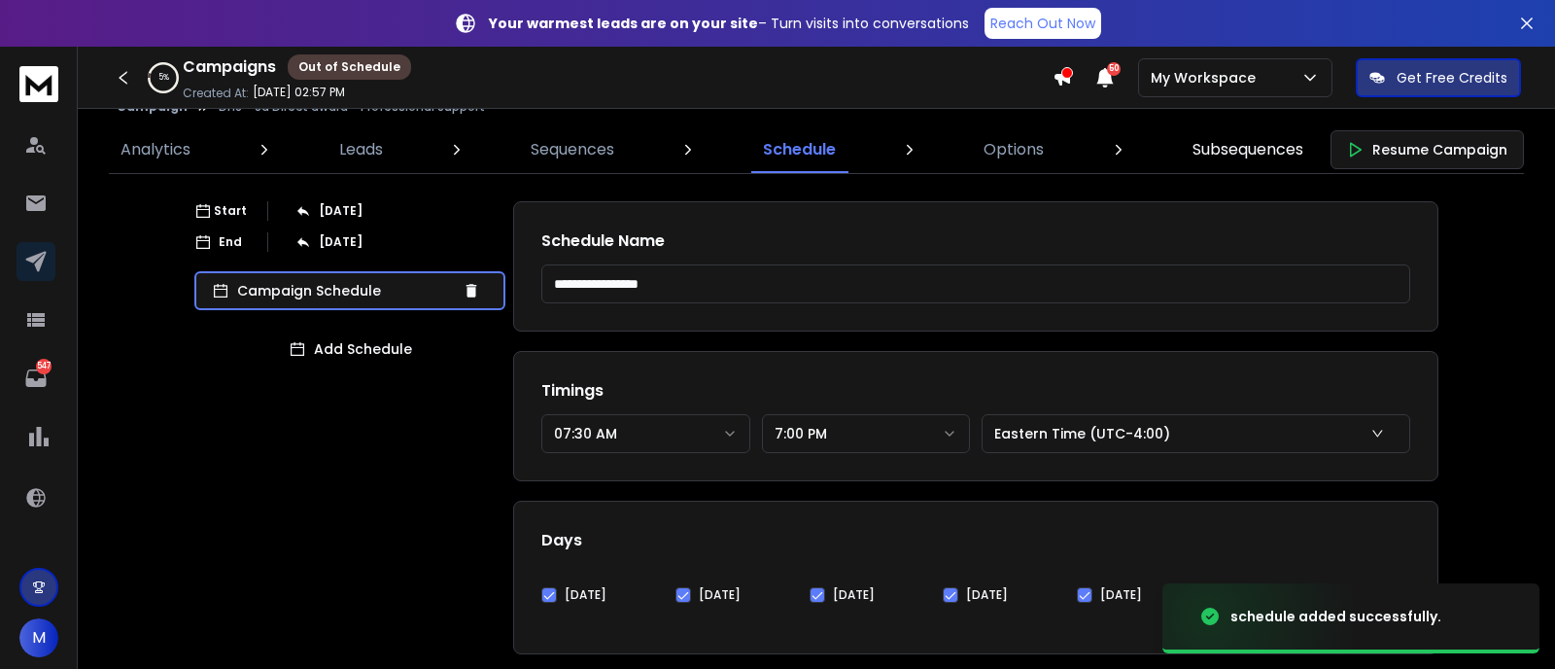
scroll to position [0, 0]
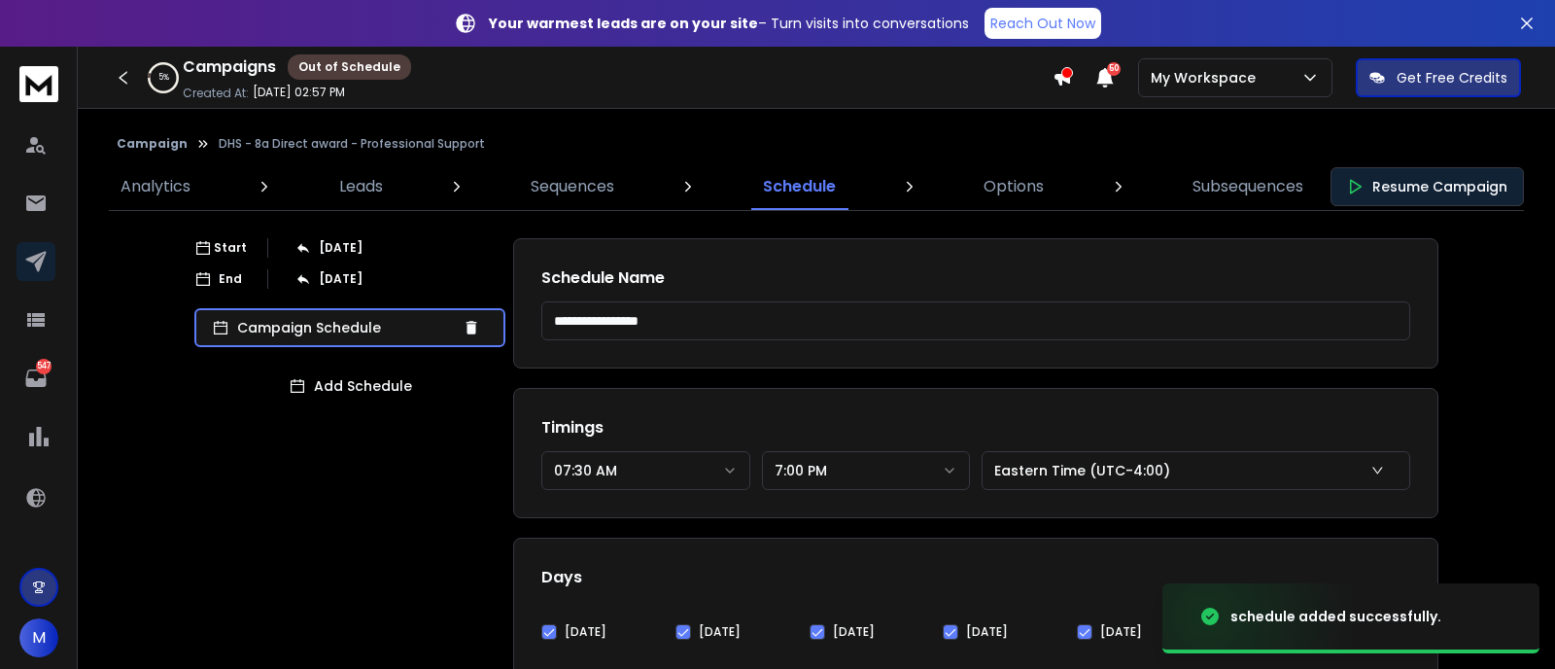
click at [1394, 185] on button "Resume Campaign" at bounding box center [1426, 186] width 193 height 39
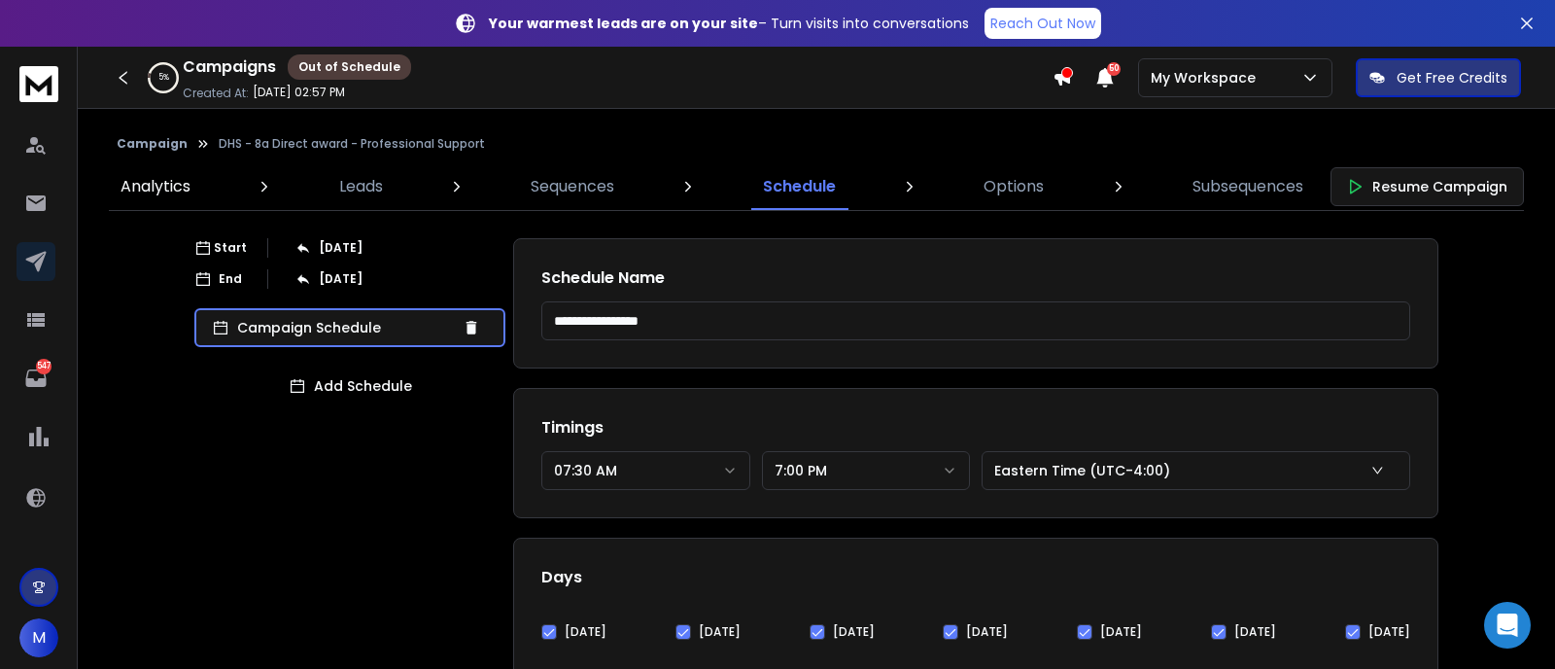
click at [154, 184] on p "Analytics" at bounding box center [156, 186] width 70 height 23
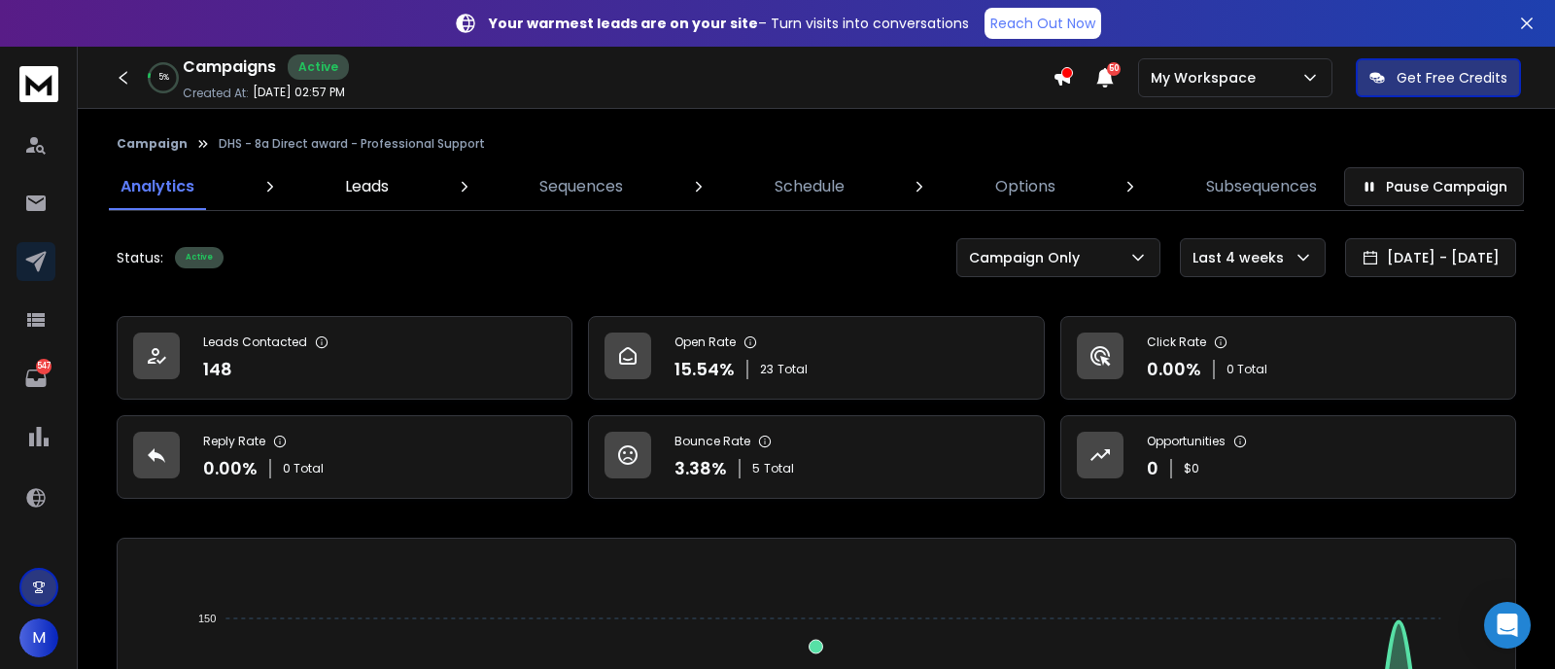
click at [363, 185] on p "Leads" at bounding box center [367, 186] width 44 height 23
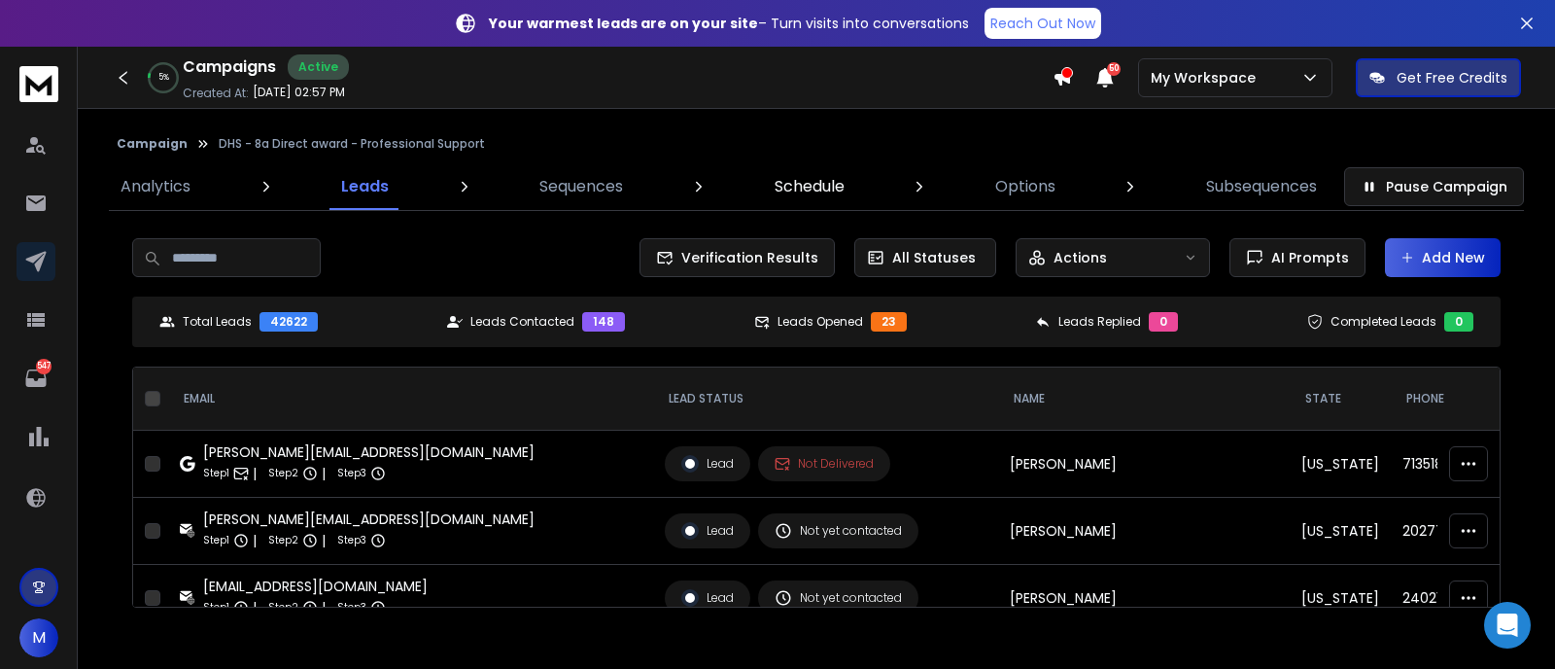
click at [801, 187] on p "Schedule" at bounding box center [810, 186] width 70 height 23
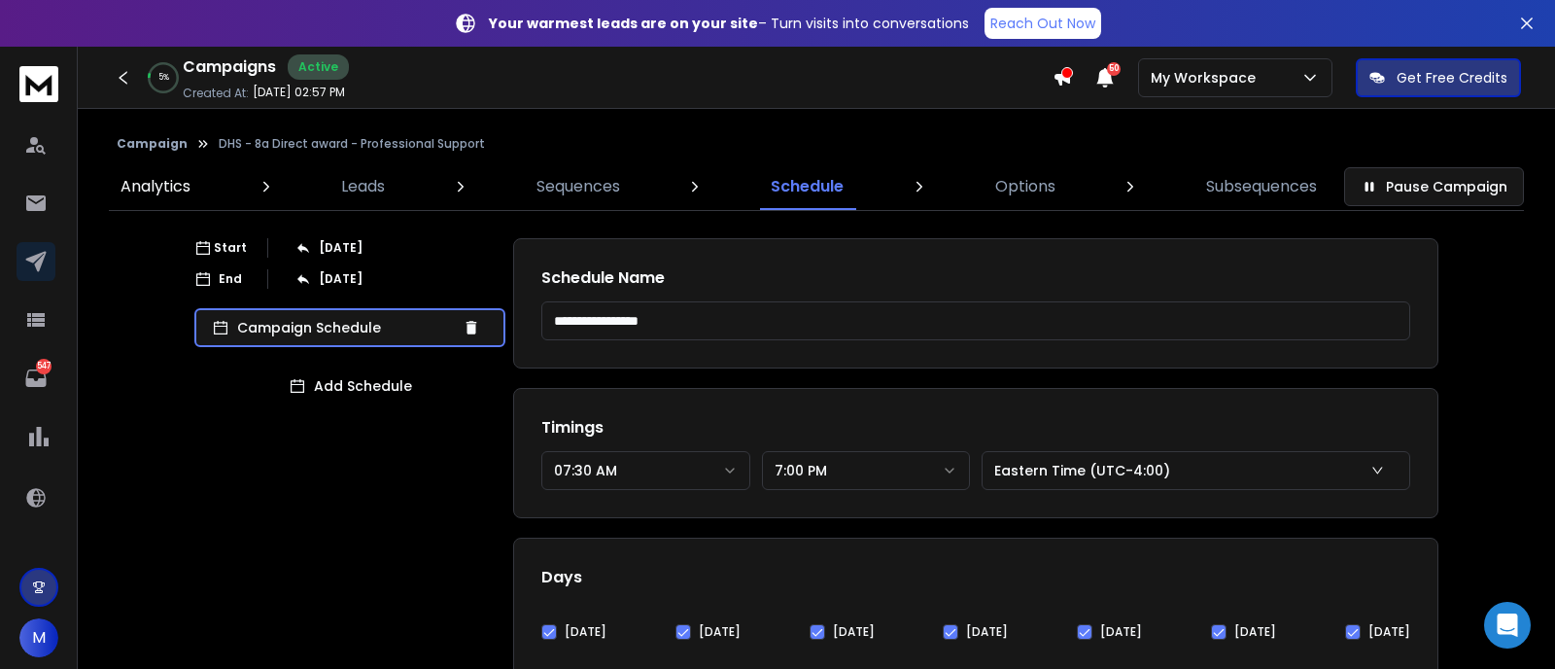
click at [149, 183] on p "Analytics" at bounding box center [156, 186] width 70 height 23
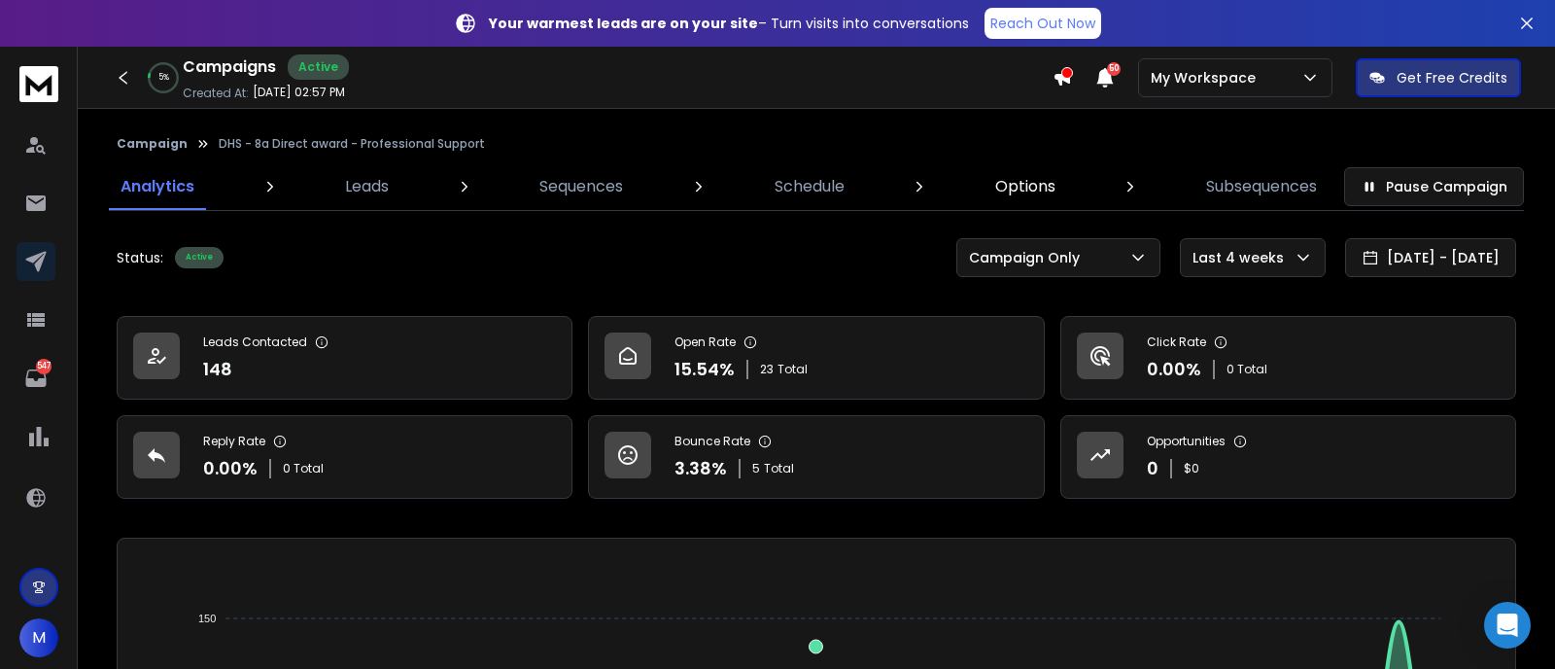
click at [1051, 183] on p "Options" at bounding box center [1025, 186] width 60 height 23
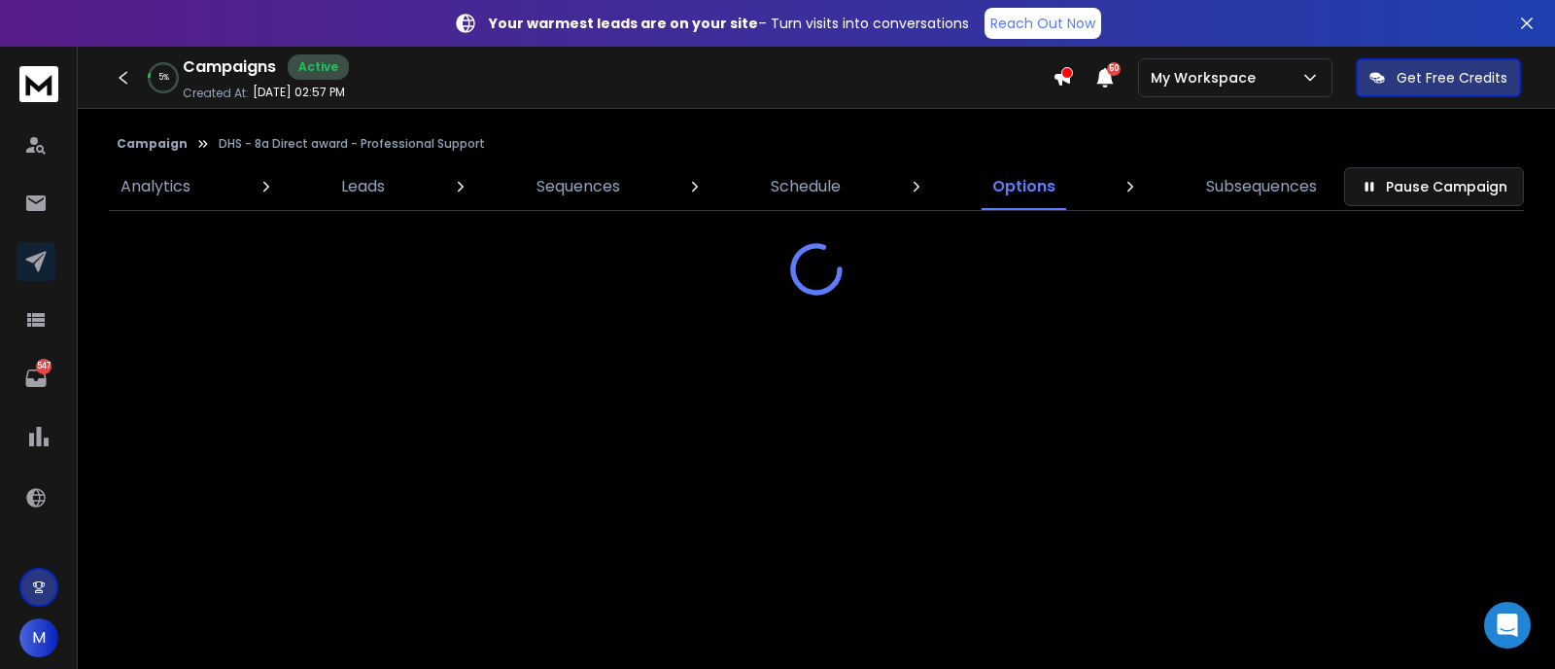
select select "*********"
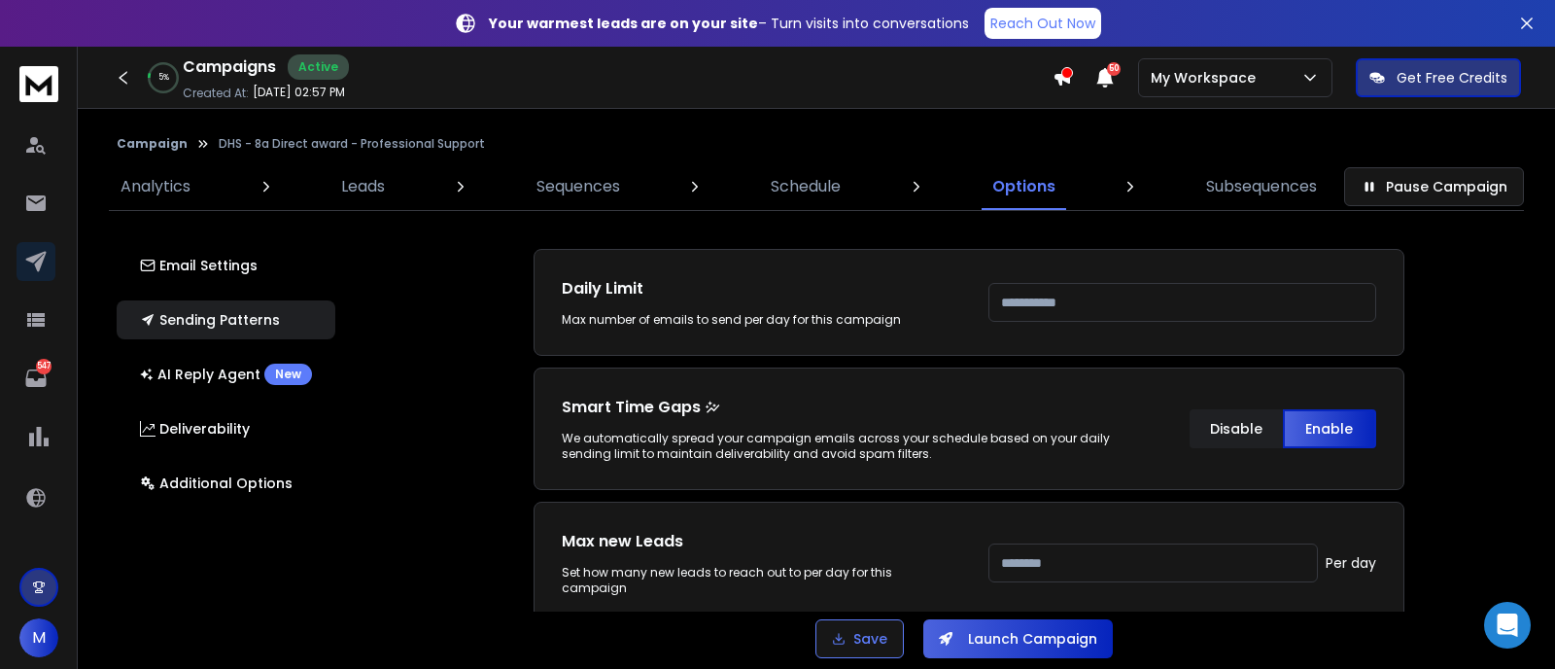
scroll to position [951, 0]
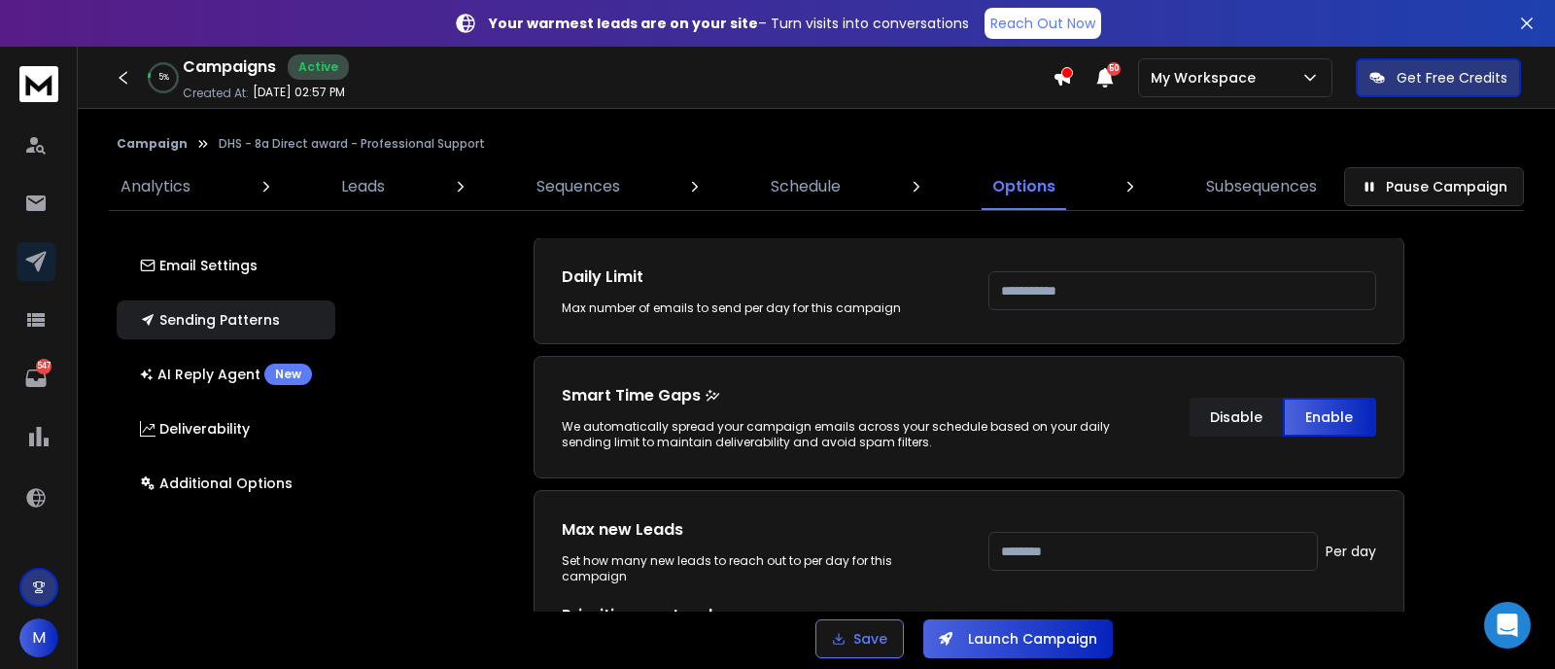
drag, startPoint x: 1074, startPoint y: 293, endPoint x: 913, endPoint y: 271, distance: 162.7
click at [913, 271] on div "Daily Limit Max number of emails to send per day for this campaign ****" at bounding box center [969, 290] width 814 height 51
type input "****"
drag, startPoint x: 1059, startPoint y: 552, endPoint x: 917, endPoint y: 547, distance: 142.0
click at [920, 549] on div "Max new Leads Set how many new leads to reach out to per day for this campaign …" at bounding box center [969, 551] width 814 height 66
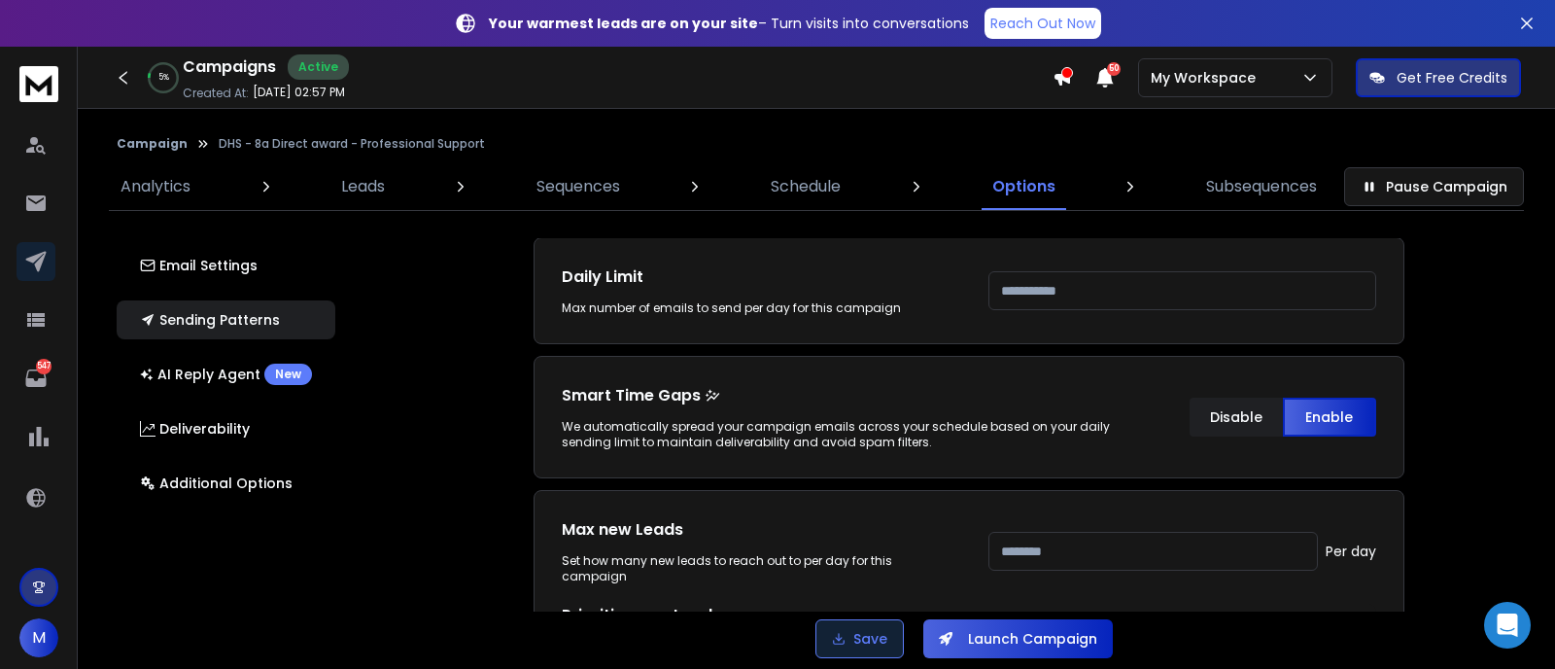
type input "****"
click at [863, 627] on button "Save" at bounding box center [859, 638] width 88 height 39
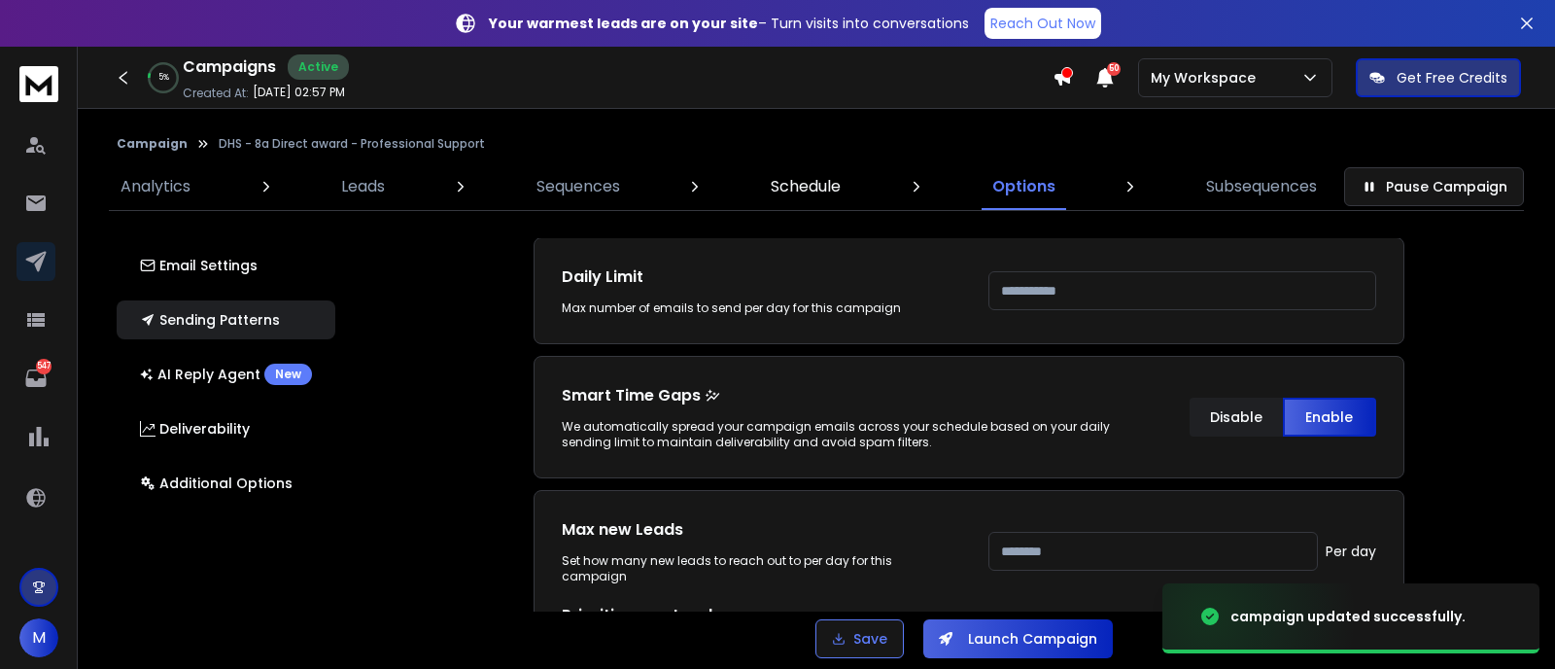
click at [815, 187] on p "Schedule" at bounding box center [806, 186] width 70 height 23
